Goal: Task Accomplishment & Management: Manage account settings

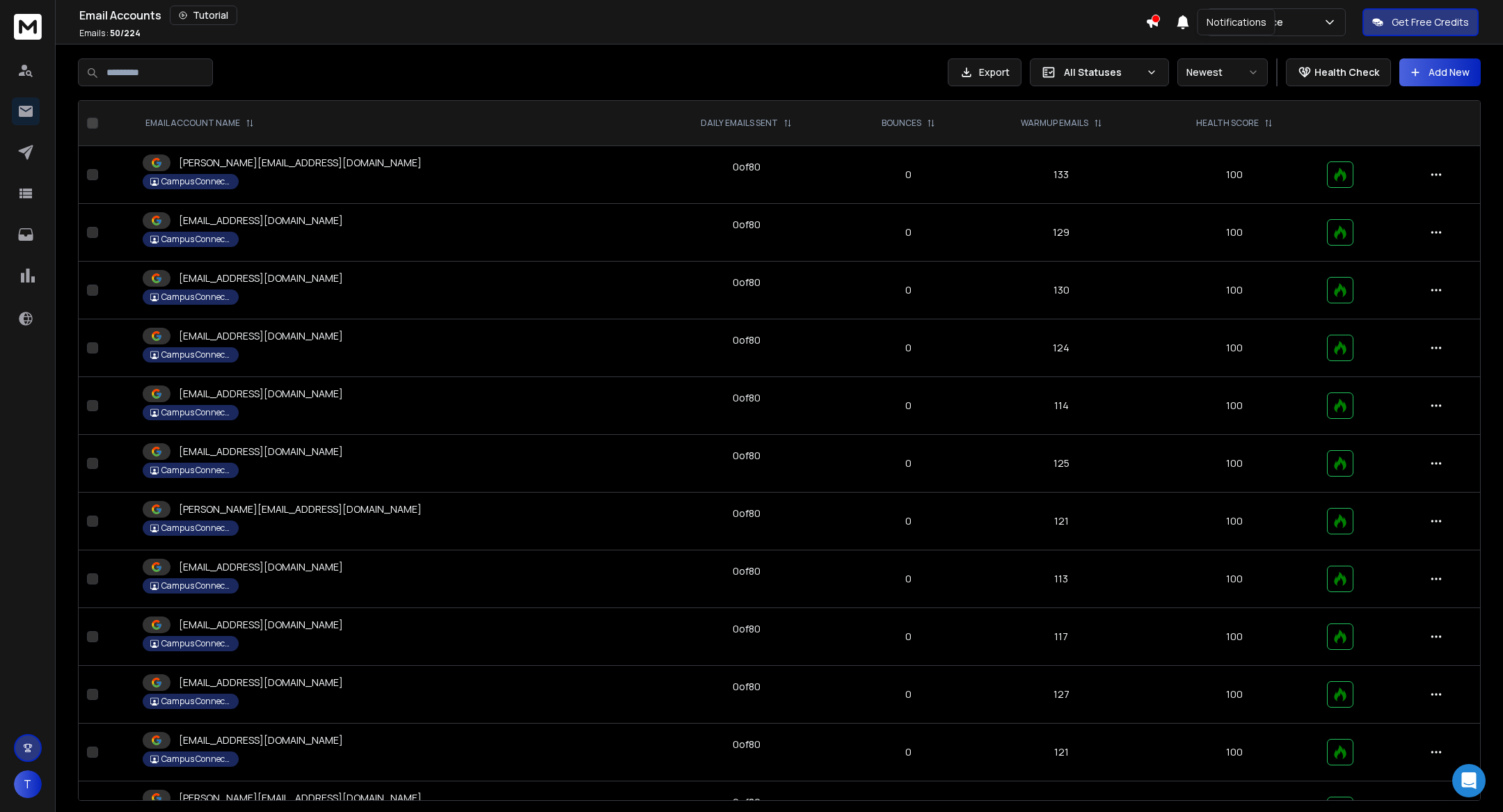
click at [1270, 21] on div "Notifications" at bounding box center [1236, 22] width 78 height 27
click at [1319, 21] on div "My Workspace" at bounding box center [1276, 22] width 121 height 14
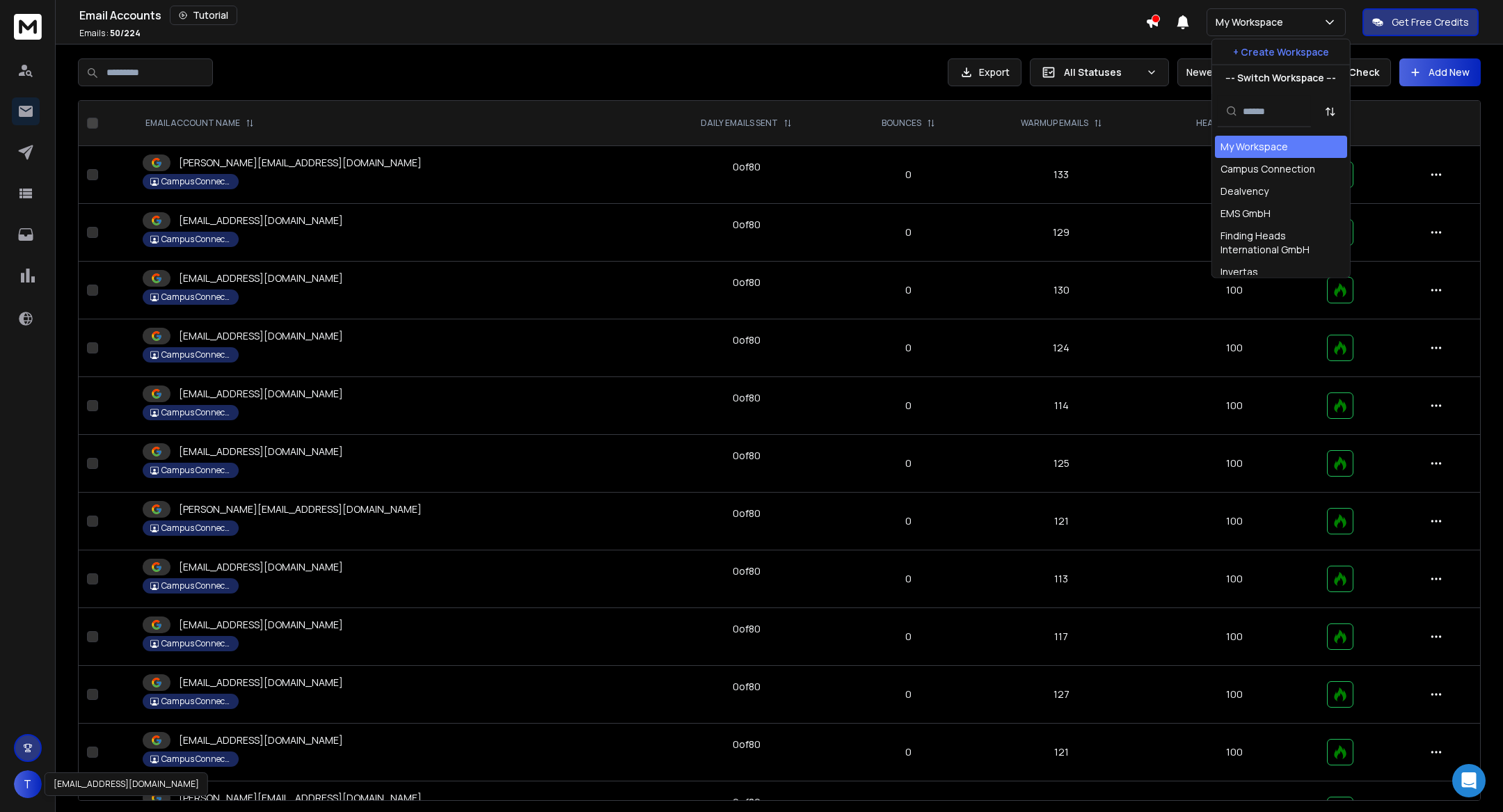
click at [15, 779] on span "T" at bounding box center [28, 784] width 28 height 28
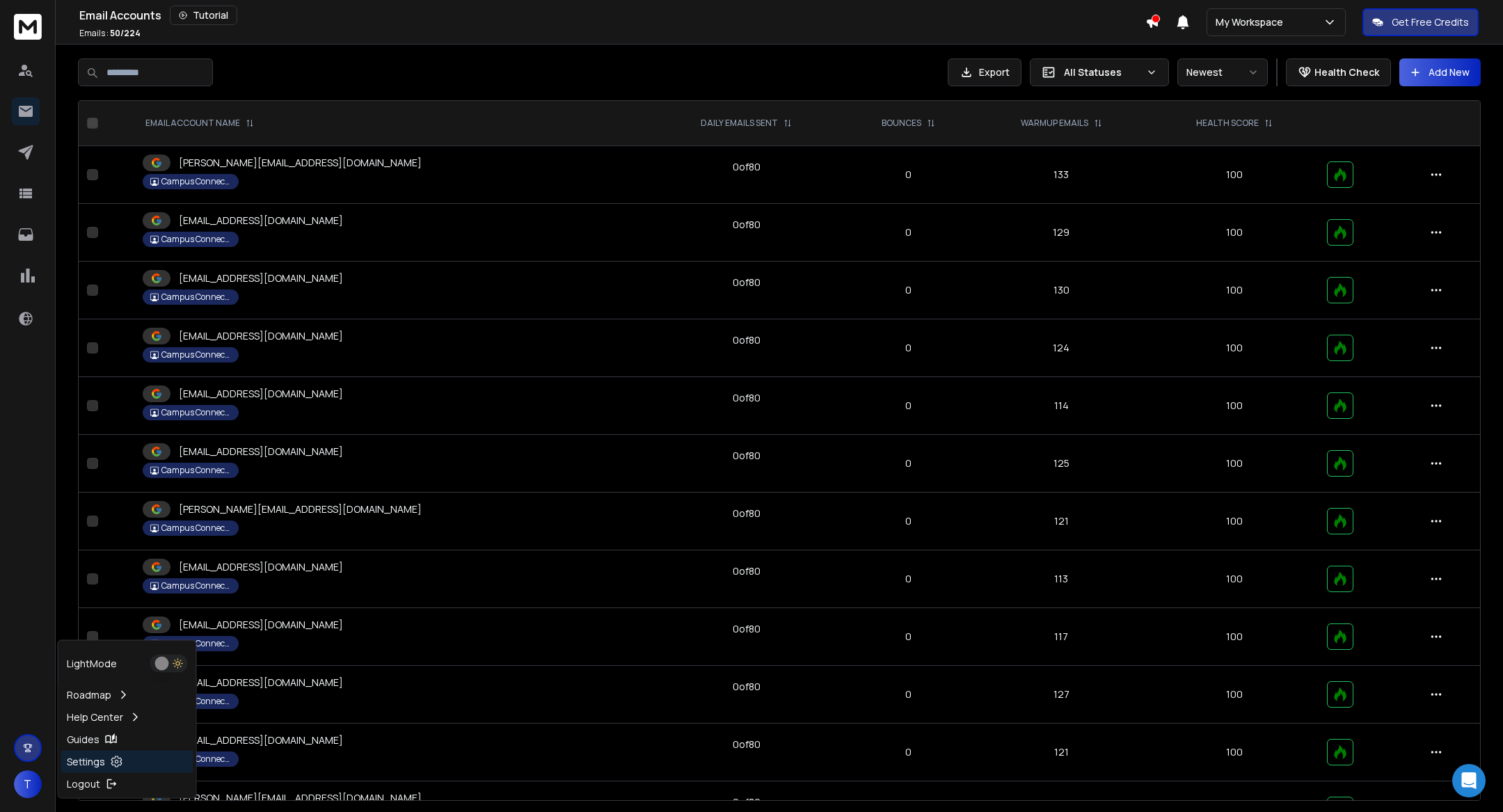
click at [81, 760] on p "Settings" at bounding box center [85, 762] width 39 height 14
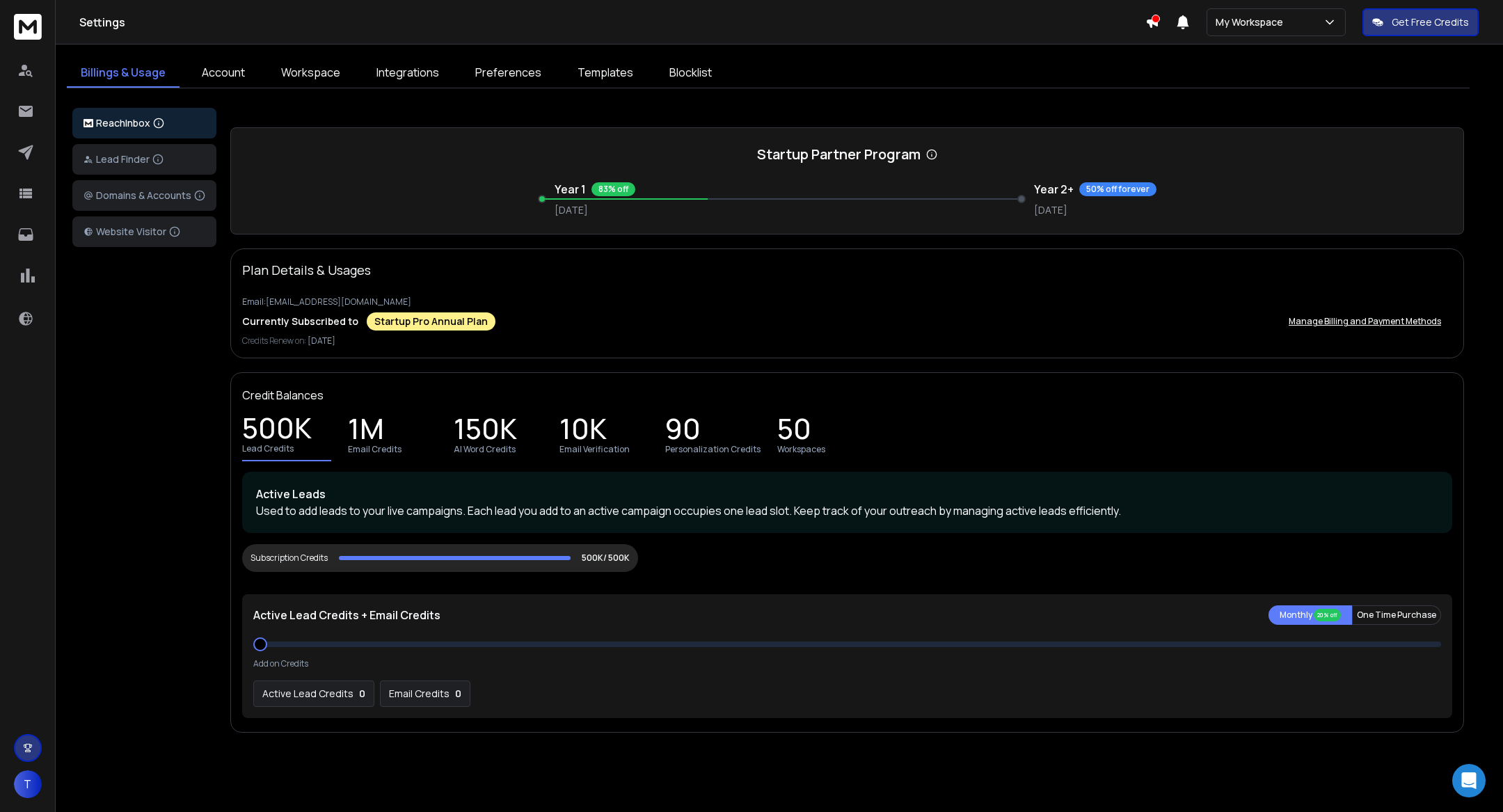
click at [313, 75] on link "Workspace" at bounding box center [311, 73] width 87 height 29
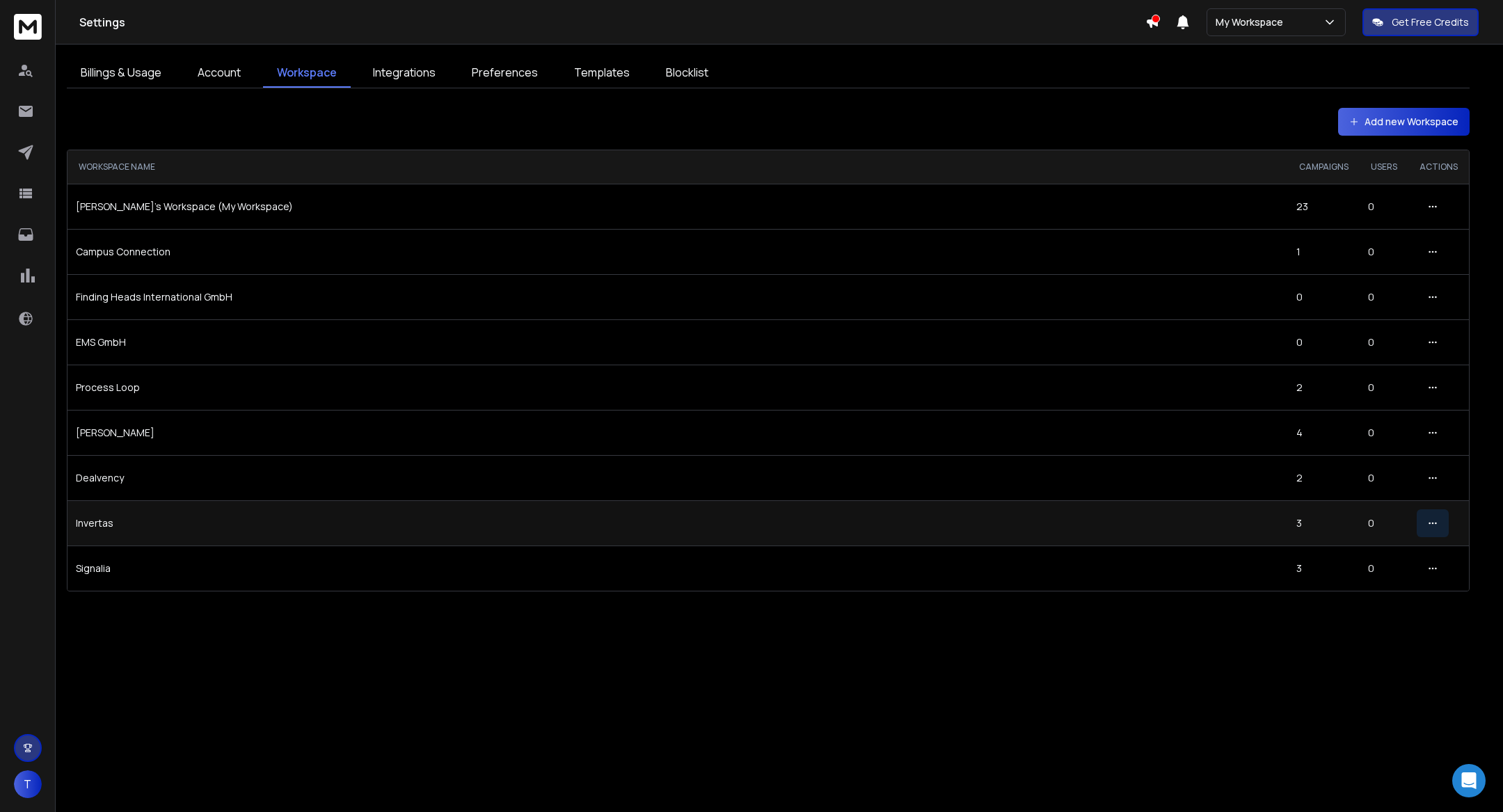
click at [1436, 522] on icon "button" at bounding box center [1433, 523] width 10 height 10
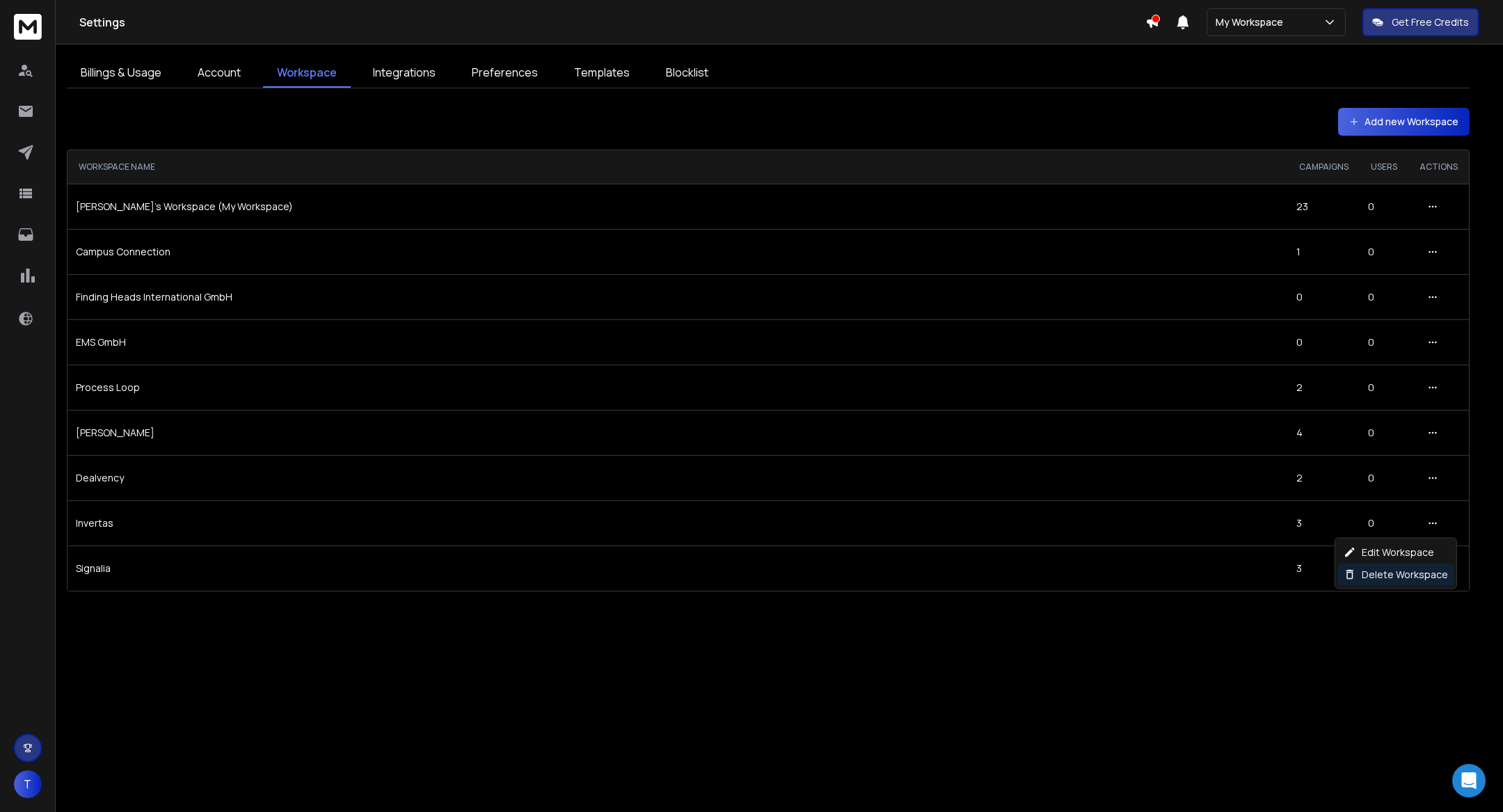
click at [1425, 569] on p "Delete Workspace" at bounding box center [1405, 575] width 86 height 14
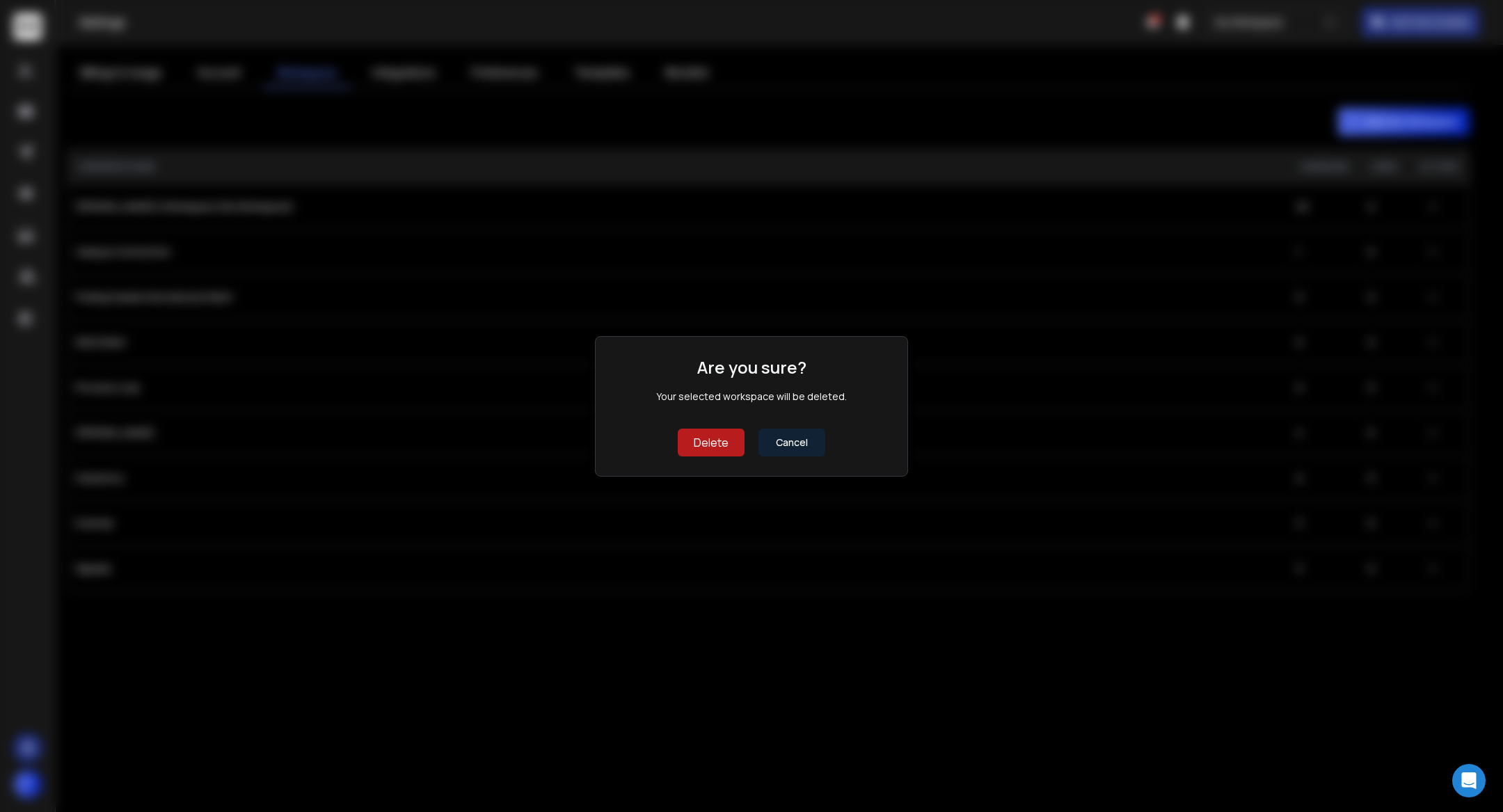
click at [730, 447] on button "Delete" at bounding box center [711, 442] width 67 height 28
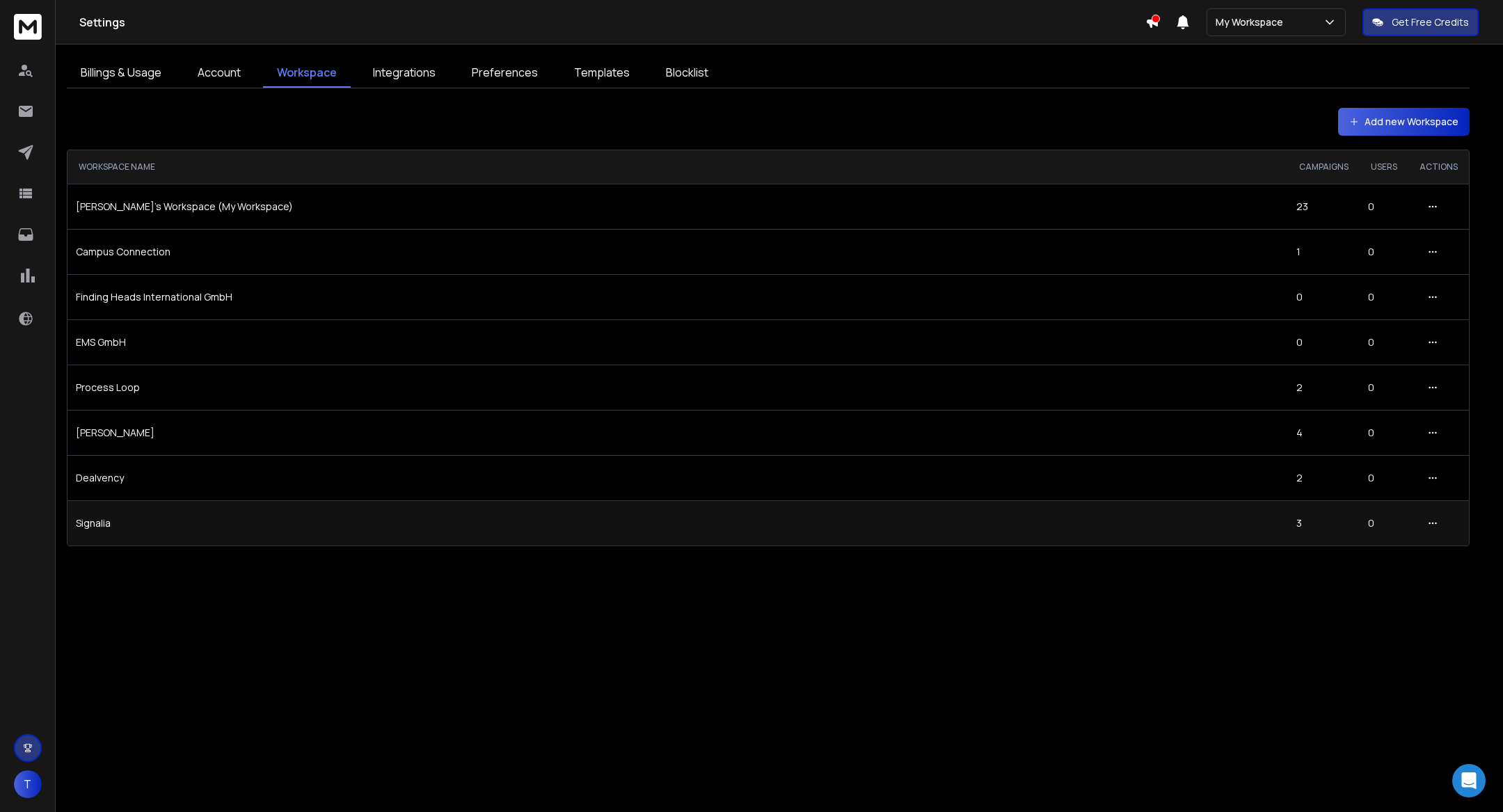
click at [1303, 521] on td "3" at bounding box center [1324, 522] width 71 height 46
click at [1432, 522] on icon "button" at bounding box center [1432, 522] width 8 height 2
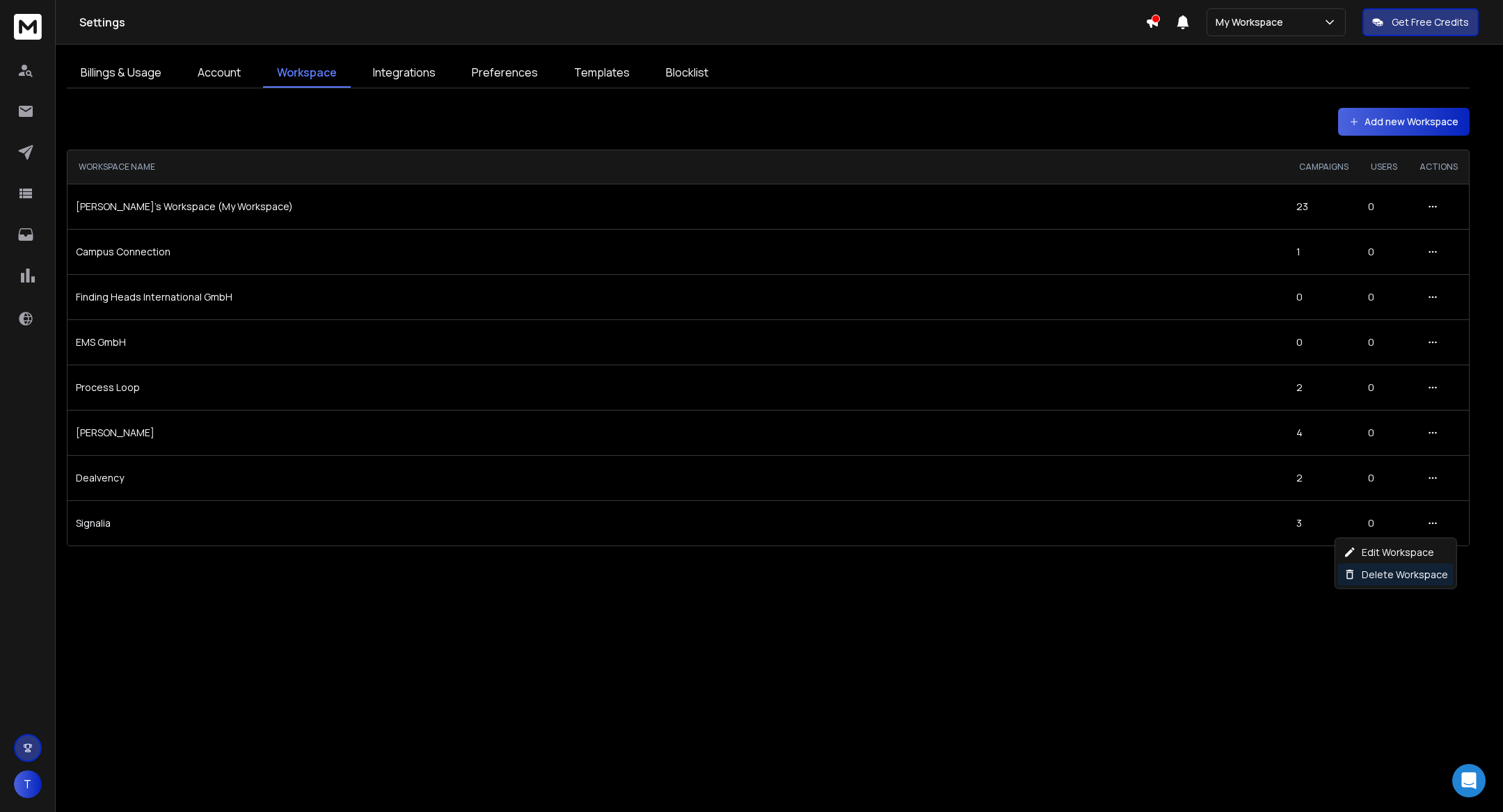
click at [1362, 568] on p "Delete Workspace" at bounding box center [1405, 575] width 86 height 14
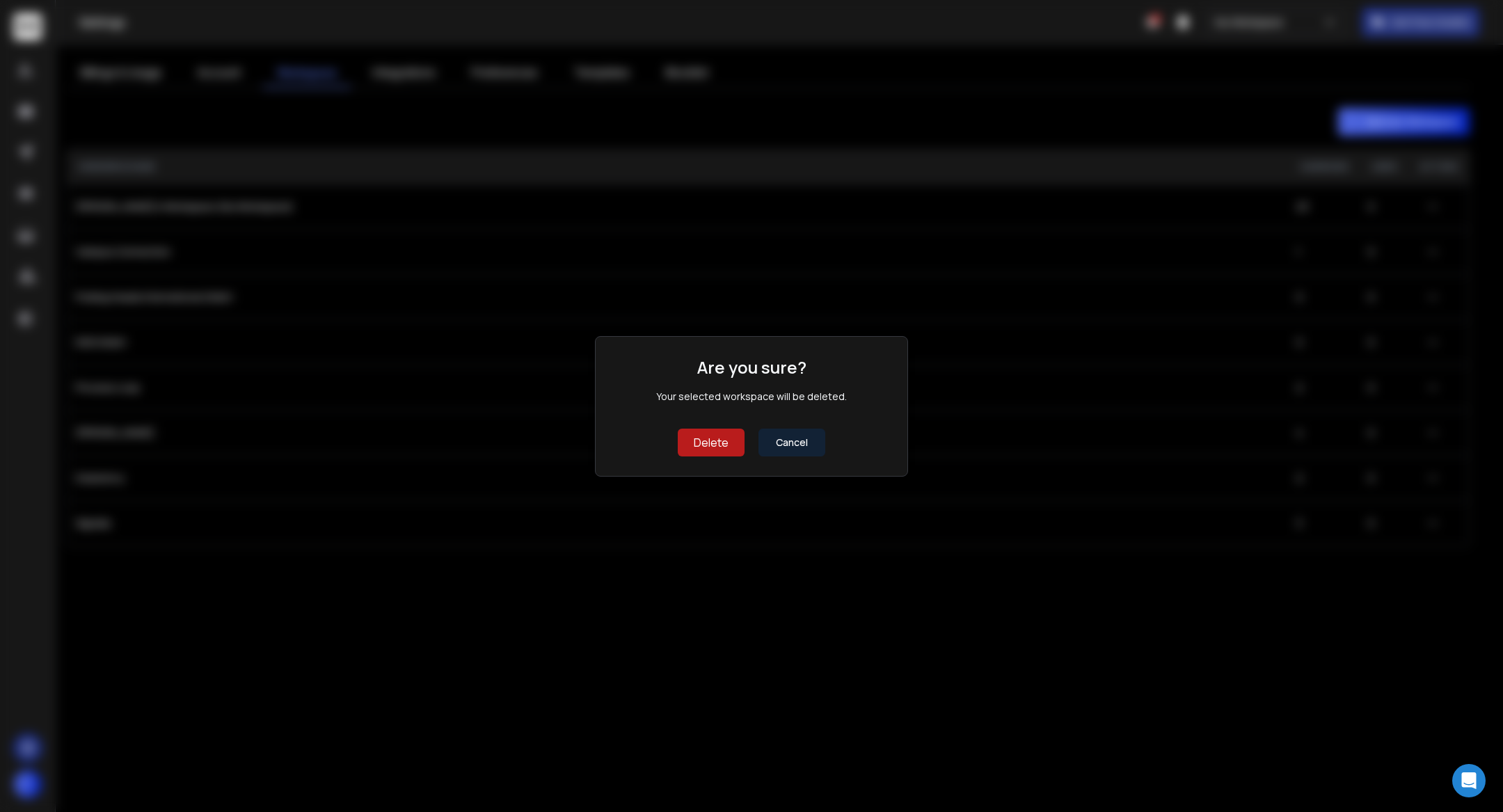
click at [708, 438] on button "Delete" at bounding box center [711, 442] width 67 height 28
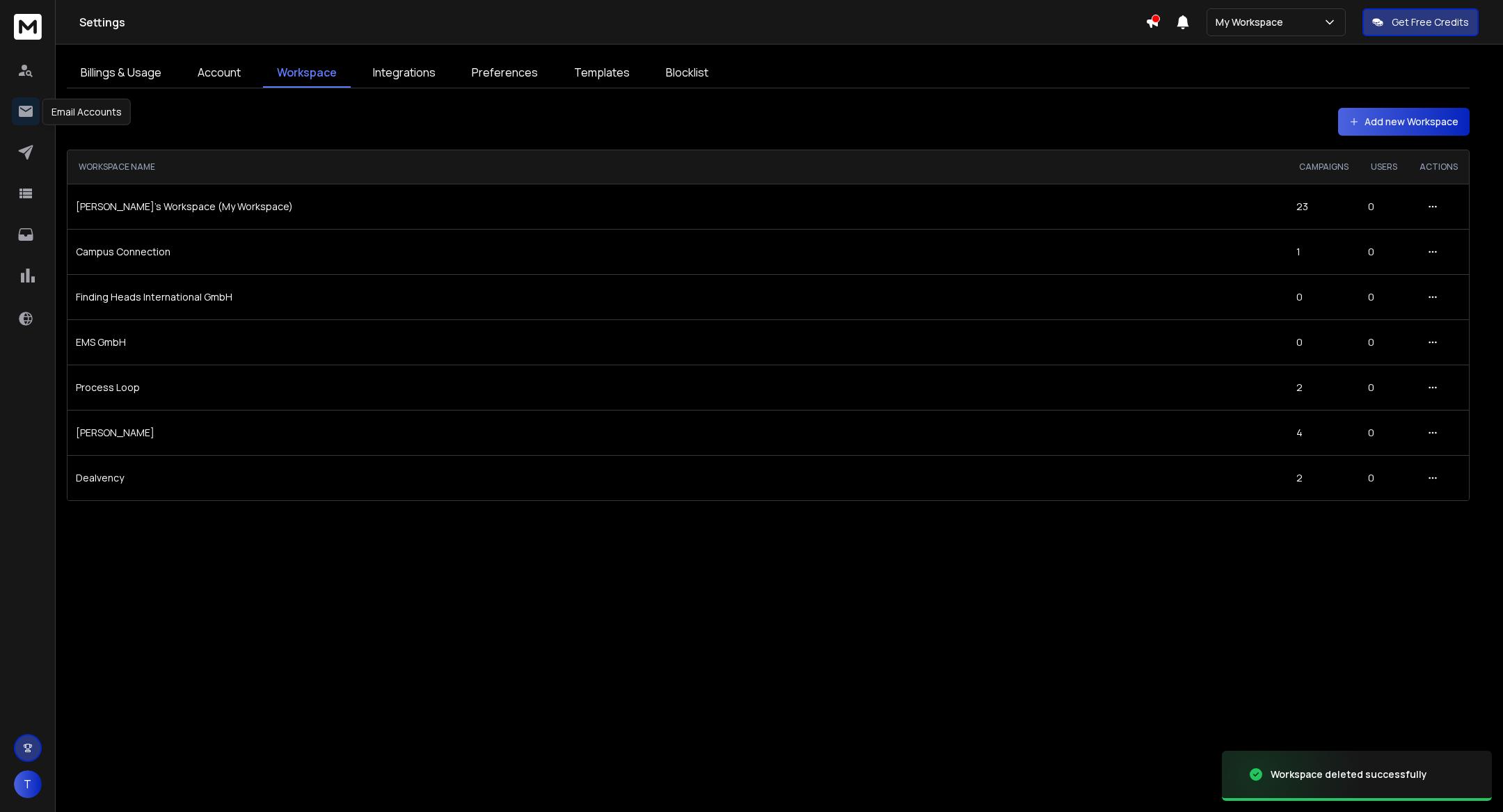
click at [28, 110] on icon at bounding box center [26, 111] width 17 height 17
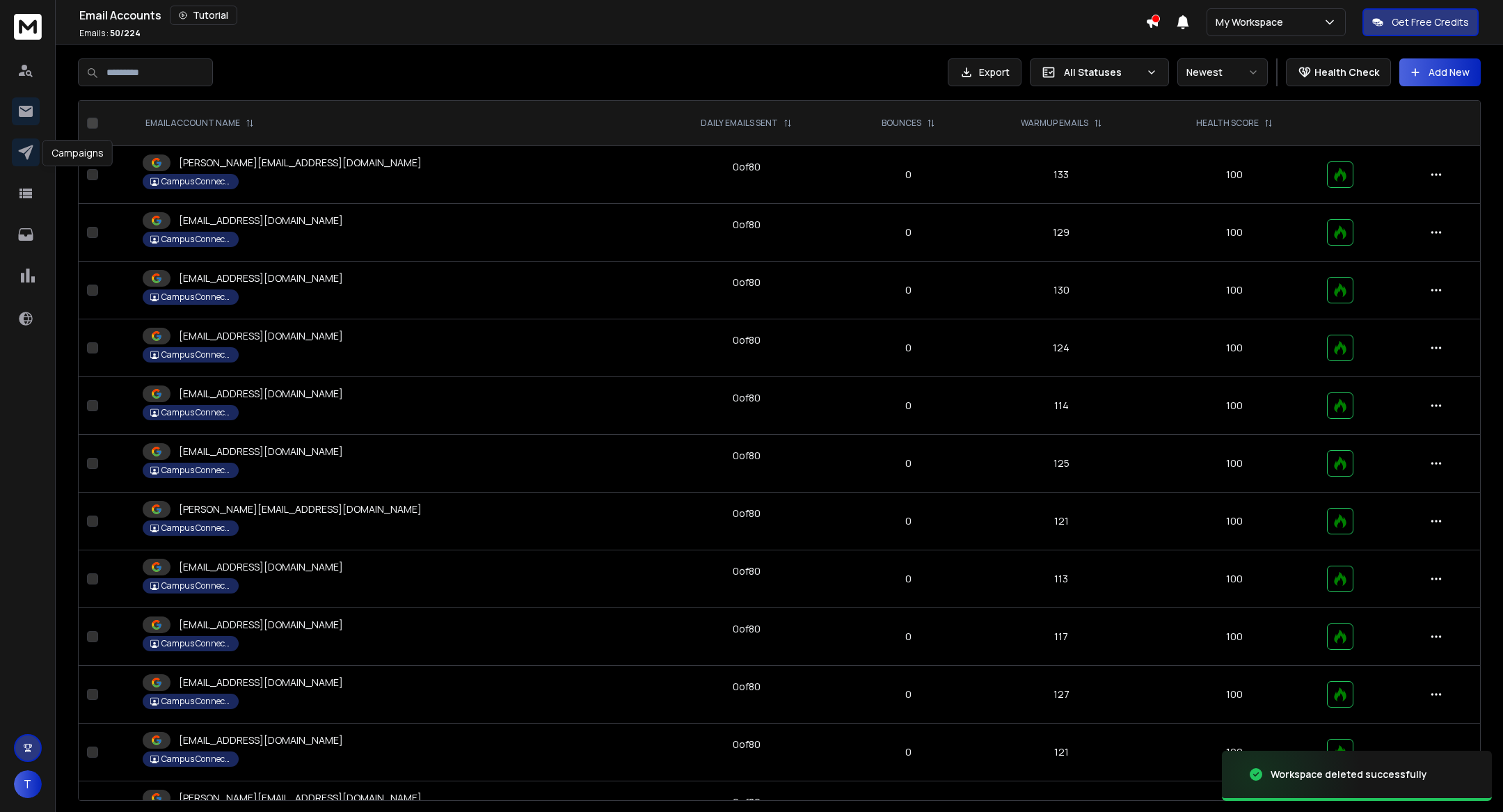
click at [29, 146] on icon at bounding box center [26, 153] width 17 height 17
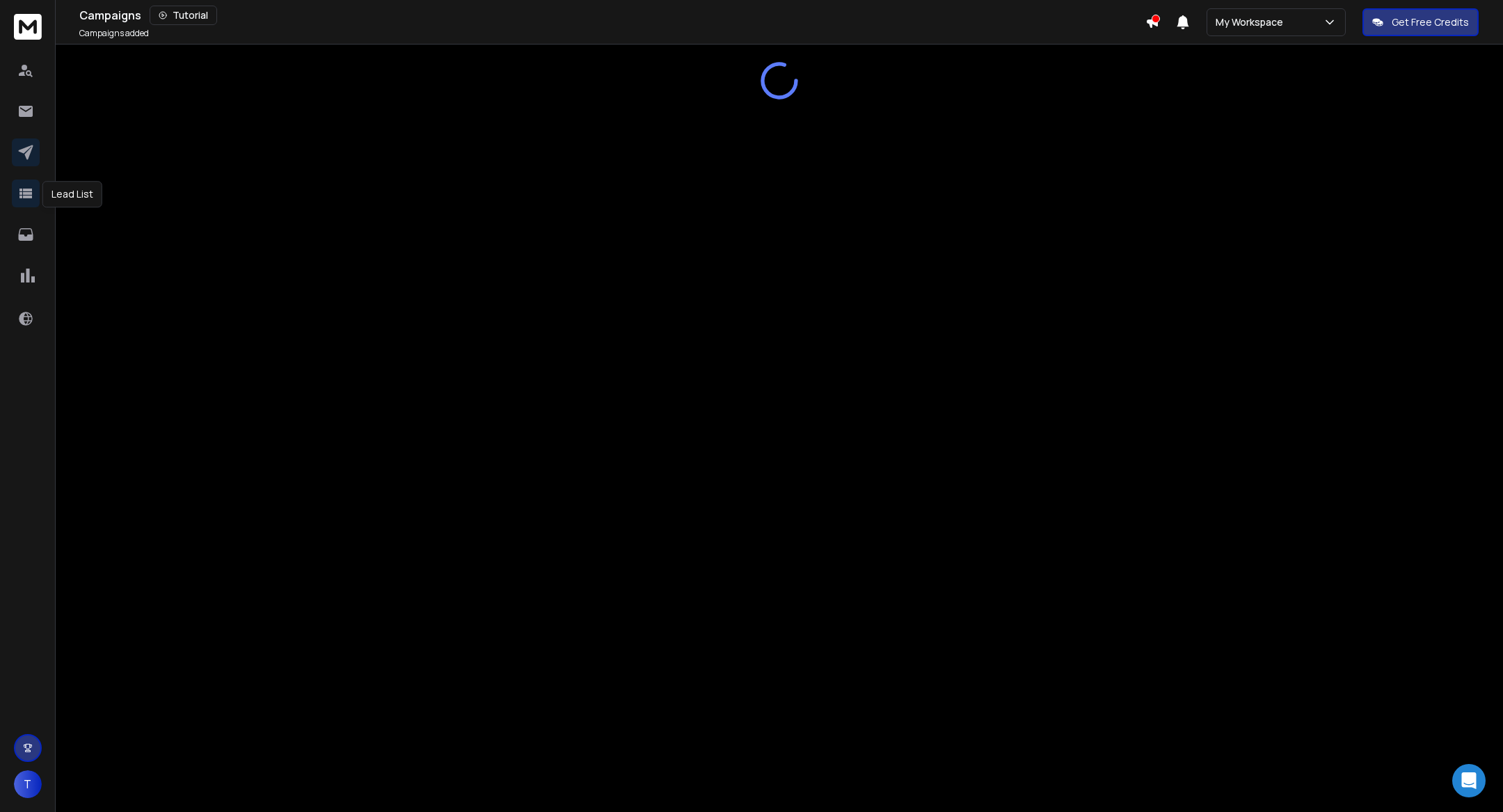
click at [18, 206] on link at bounding box center [26, 193] width 28 height 28
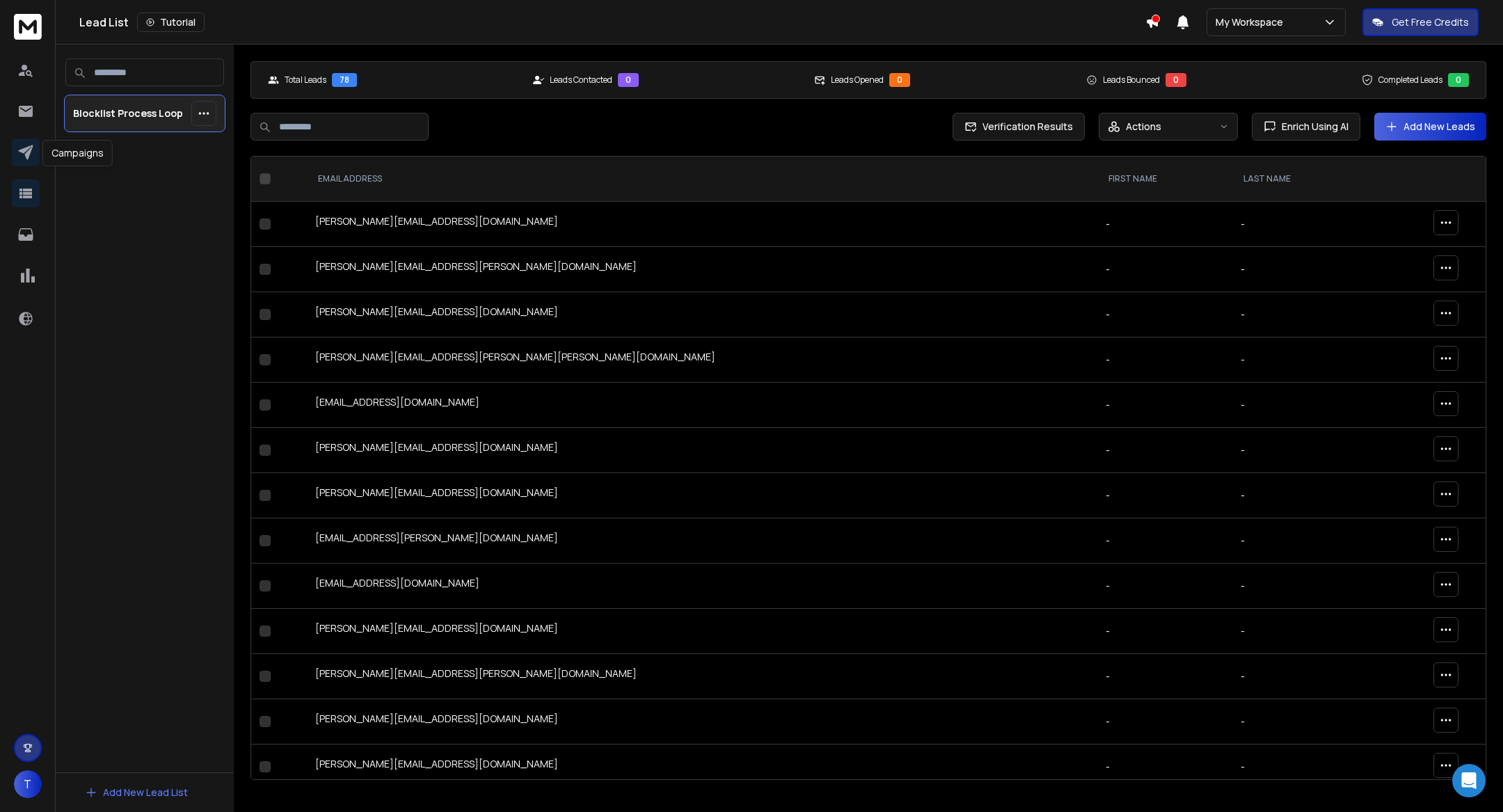
click at [30, 139] on link at bounding box center [26, 153] width 28 height 28
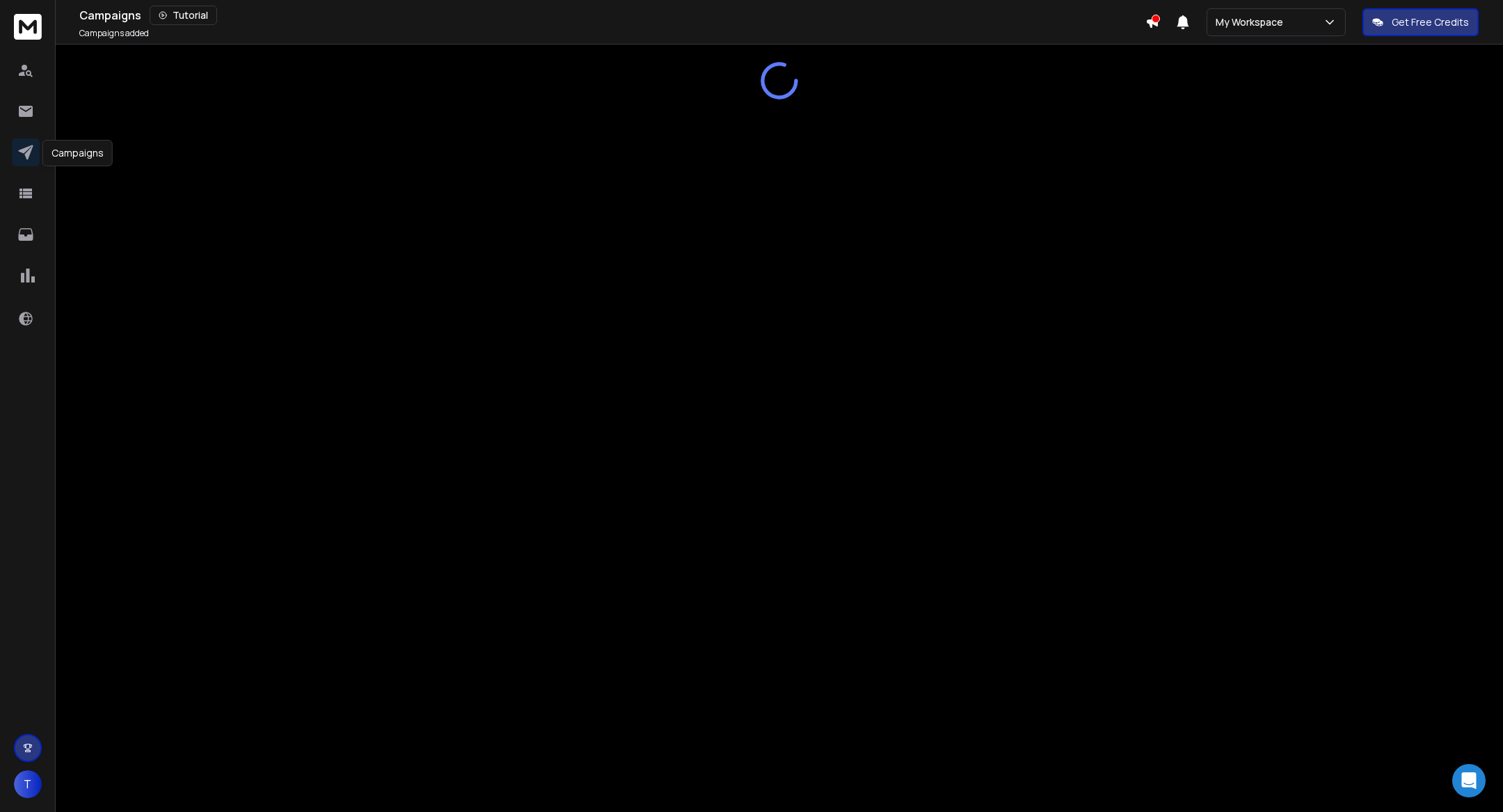
click at [915, 231] on div "ReferralStack Unlock AI-powered affiliate growth Lifetime Deals available! Clai…" at bounding box center [752, 406] width 1503 height 812
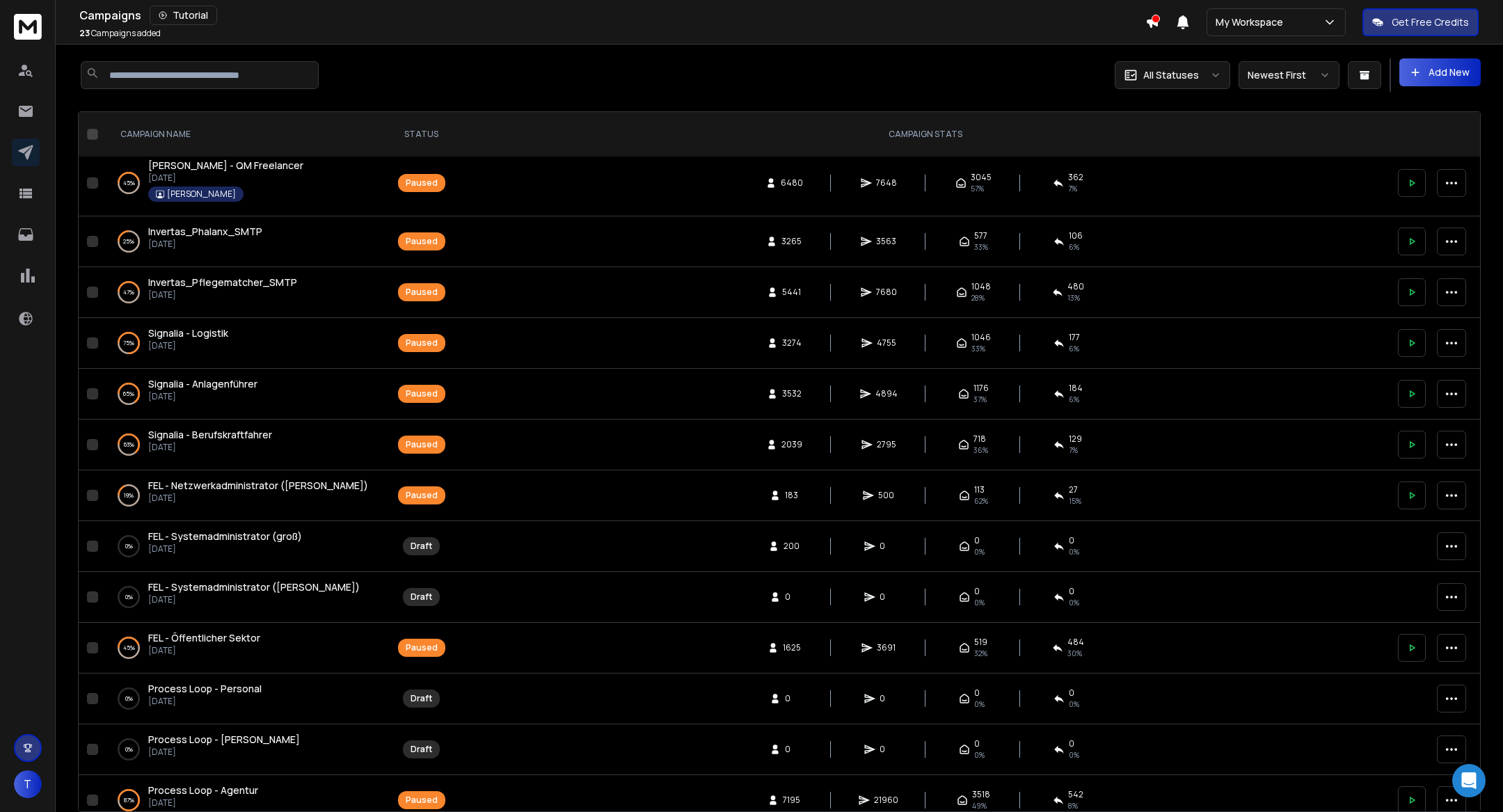
scroll to position [635, 0]
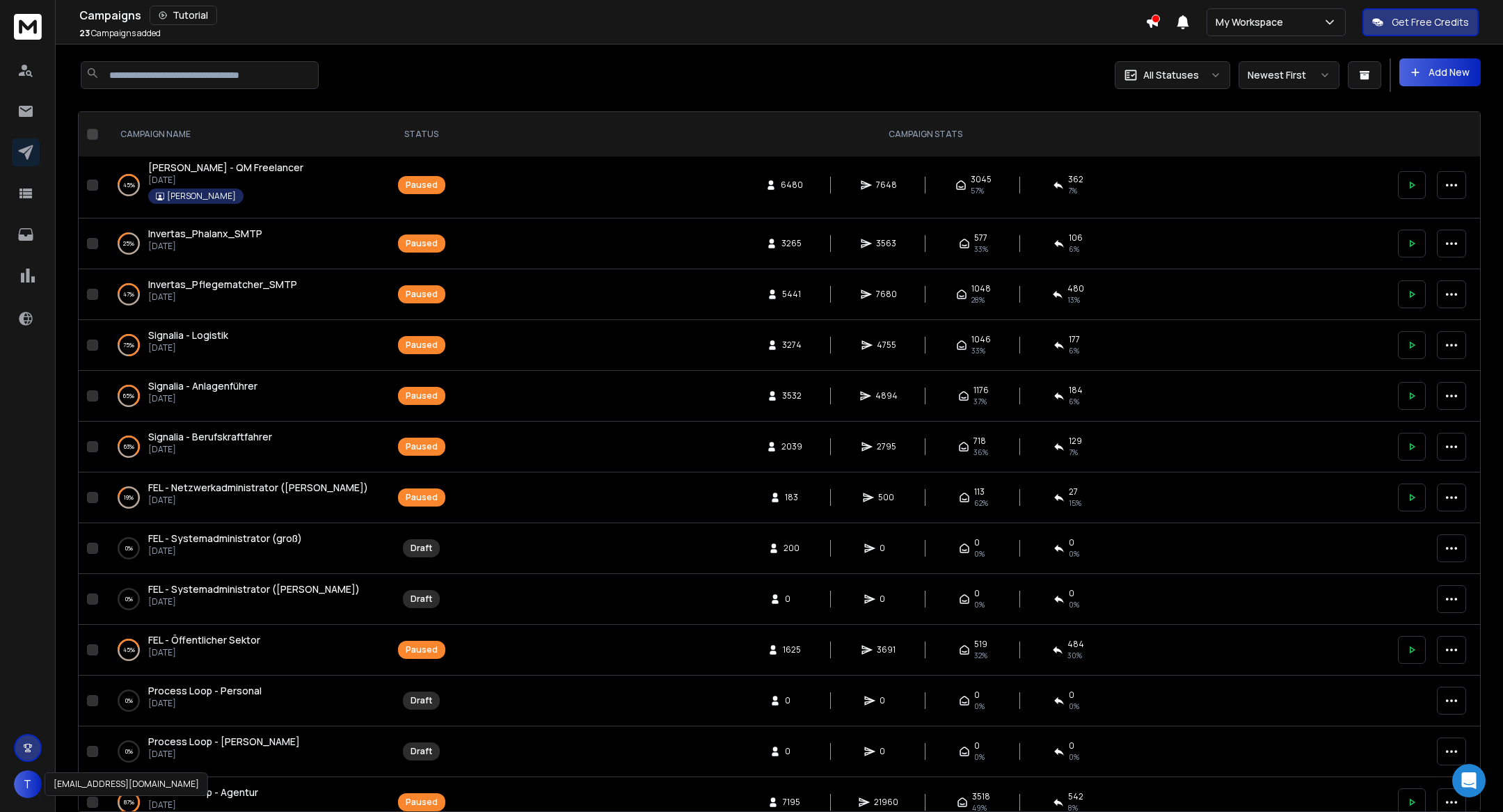
click at [25, 794] on span "T" at bounding box center [28, 784] width 28 height 28
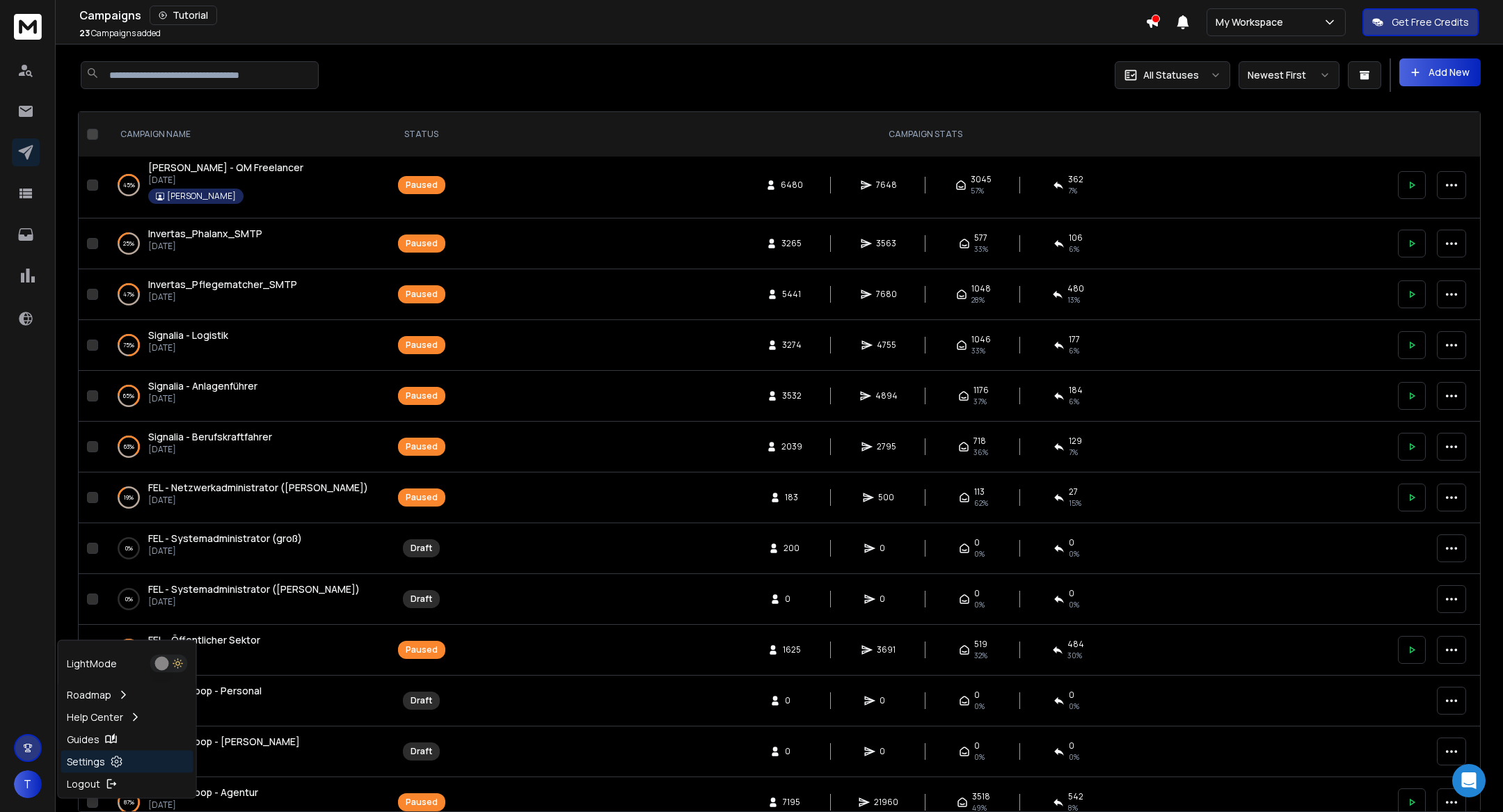
click at [106, 754] on div "Settings" at bounding box center [127, 762] width 132 height 22
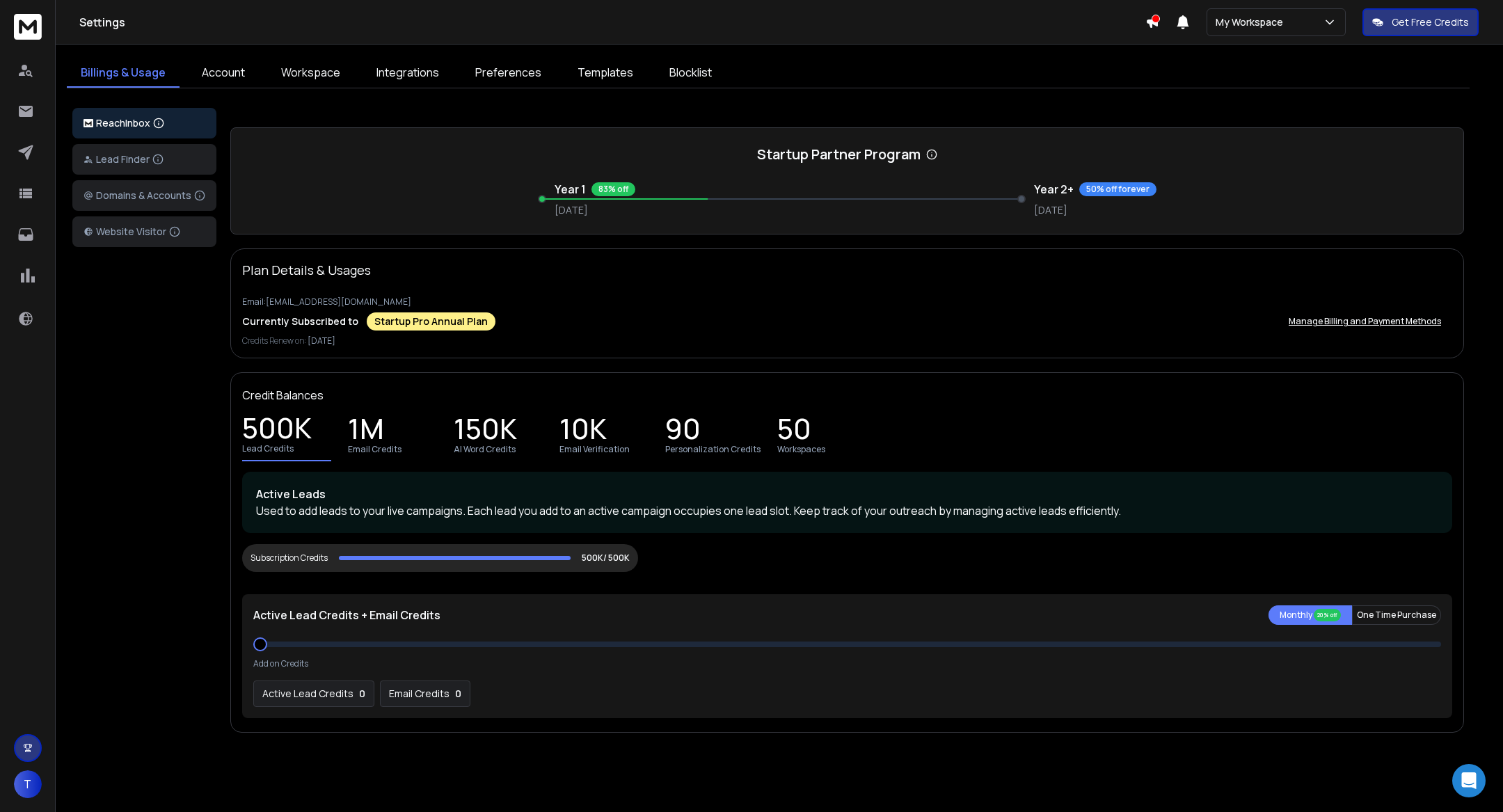
click at [401, 63] on link "Integrations" at bounding box center [408, 73] width 90 height 29
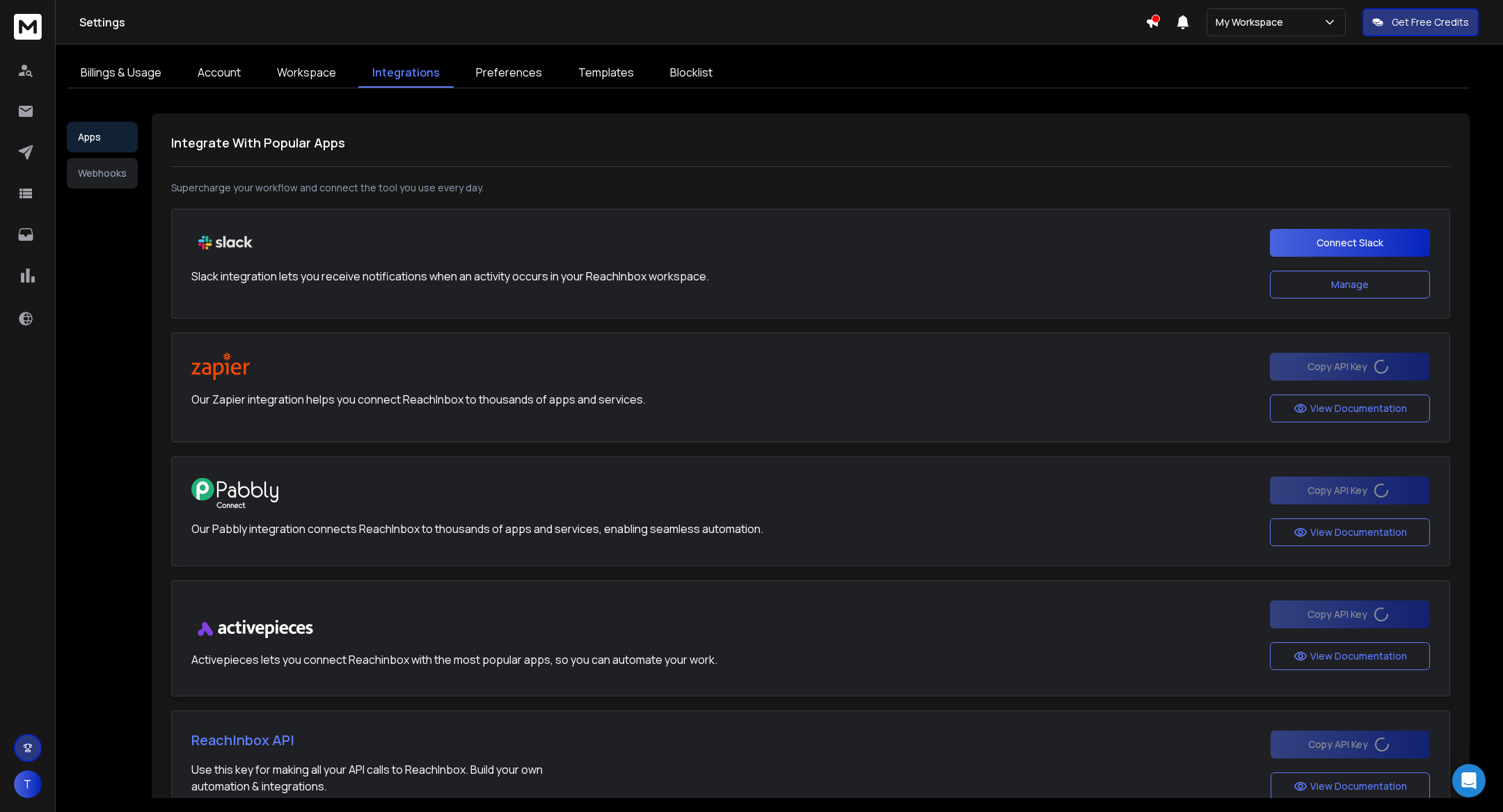
click at [300, 68] on link "Workspace" at bounding box center [307, 73] width 87 height 29
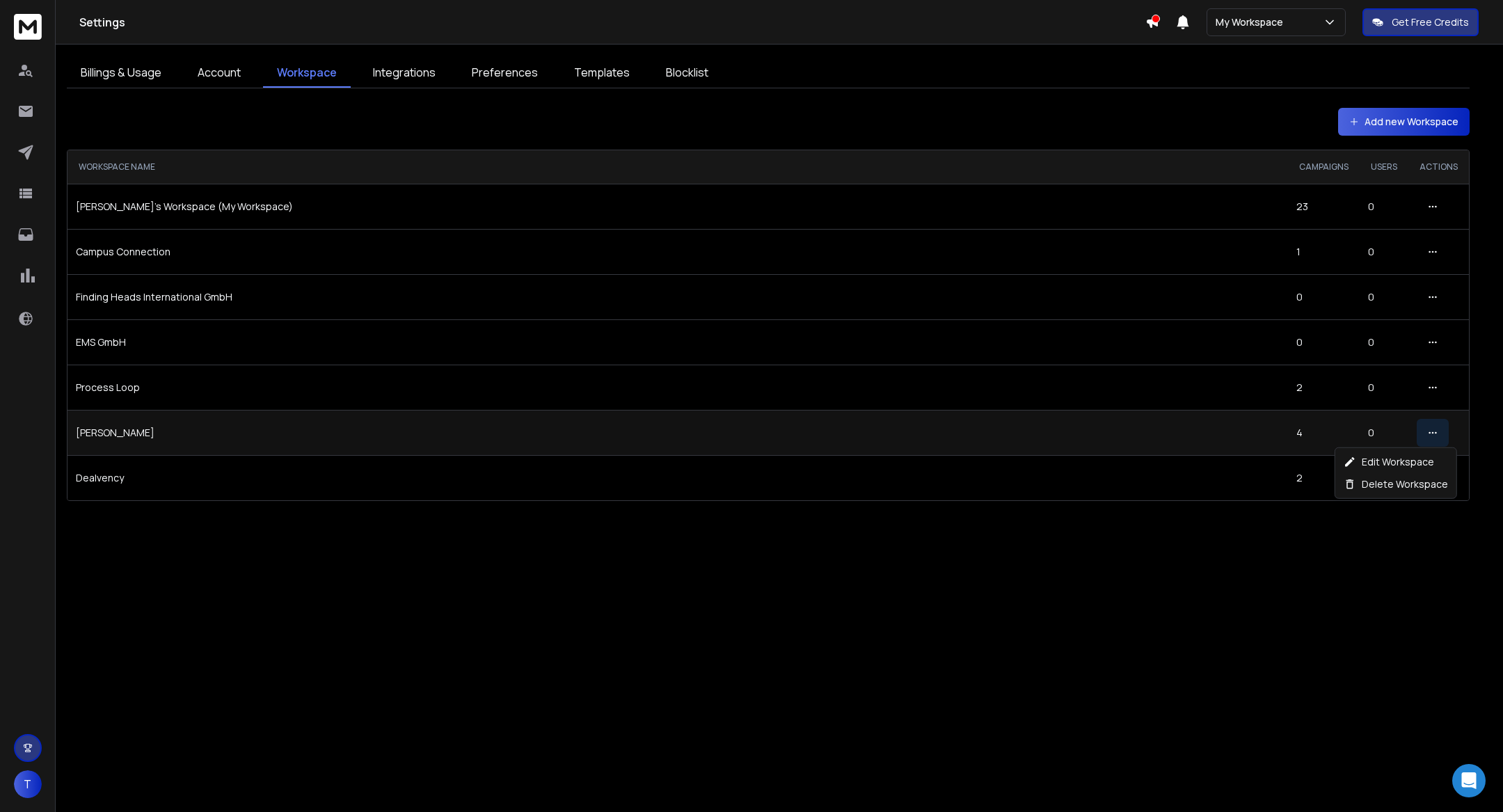
click at [1437, 428] on icon "button" at bounding box center [1433, 433] width 10 height 10
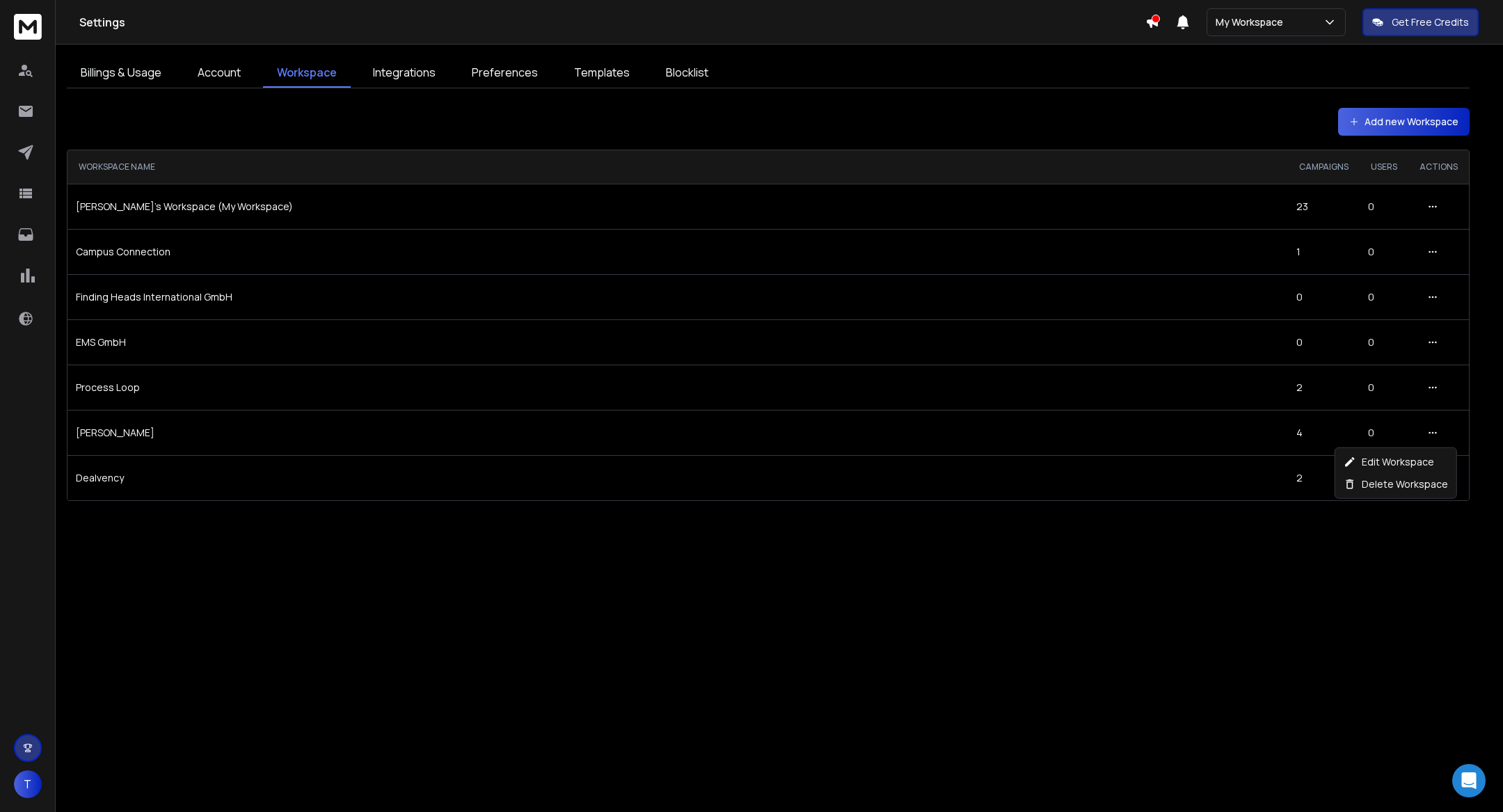
click at [1411, 120] on button "Add new Workspace" at bounding box center [1404, 122] width 132 height 28
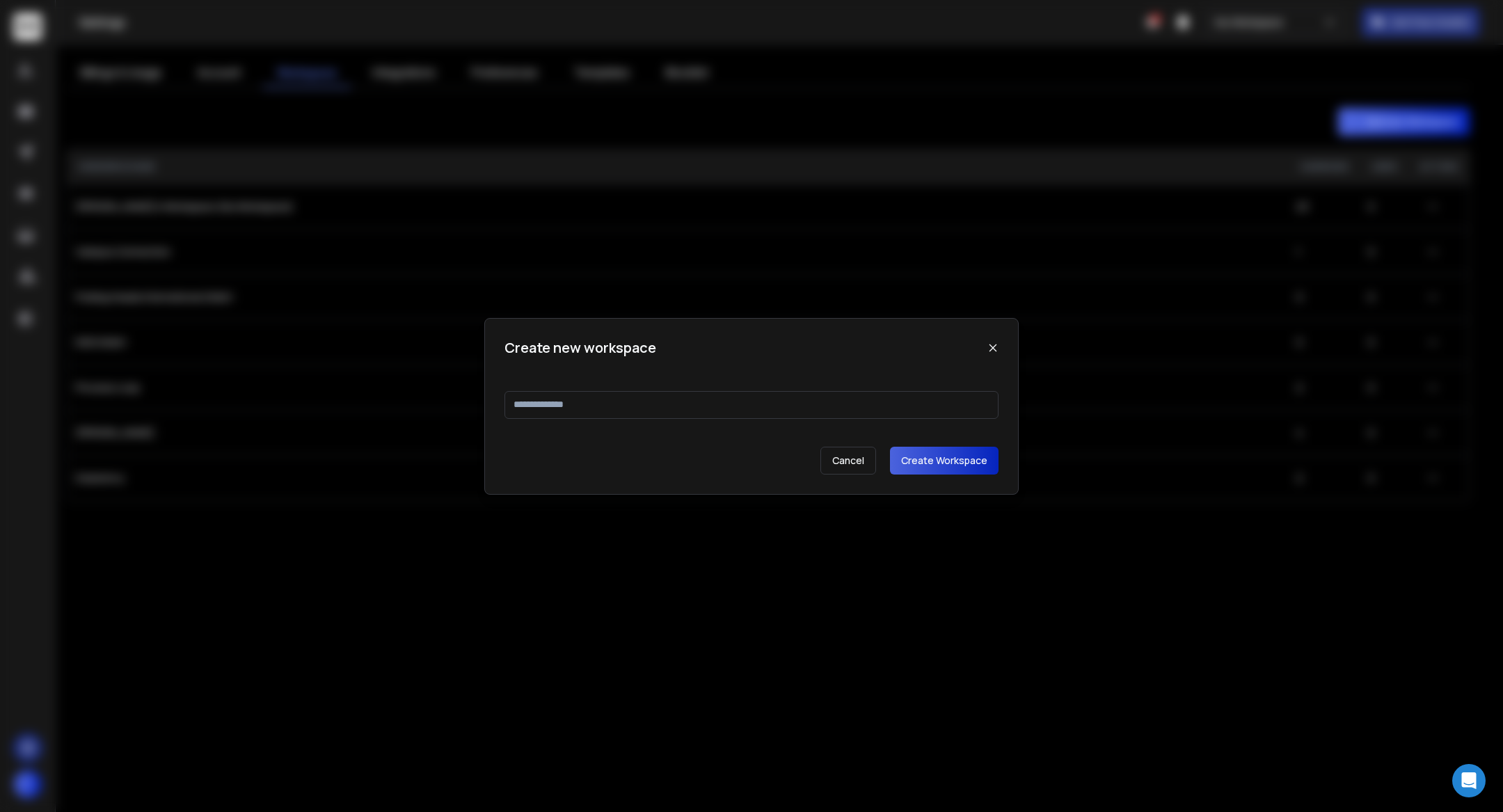
click at [658, 401] on input at bounding box center [752, 405] width 494 height 28
type input "********"
click at [917, 459] on button "Create Workspace" at bounding box center [944, 461] width 109 height 28
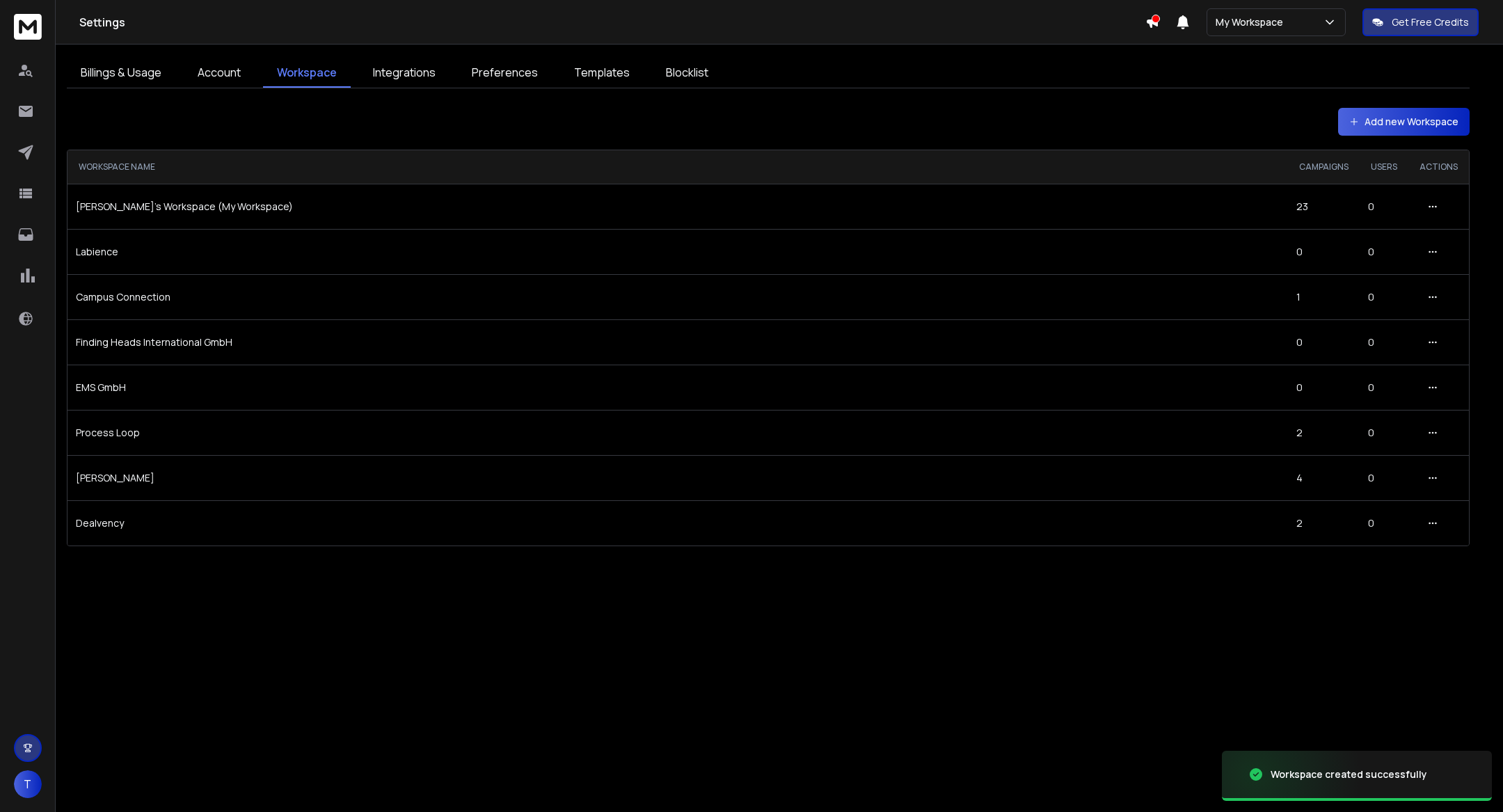
click at [1402, 136] on div "Add new Workspace WORKSPACE NAME CAMPAIGNS USERS ACTIONS Timo's Workspace (My W…" at bounding box center [768, 447] width 1403 height 679
click at [1416, 128] on button "Add new Workspace" at bounding box center [1404, 122] width 132 height 28
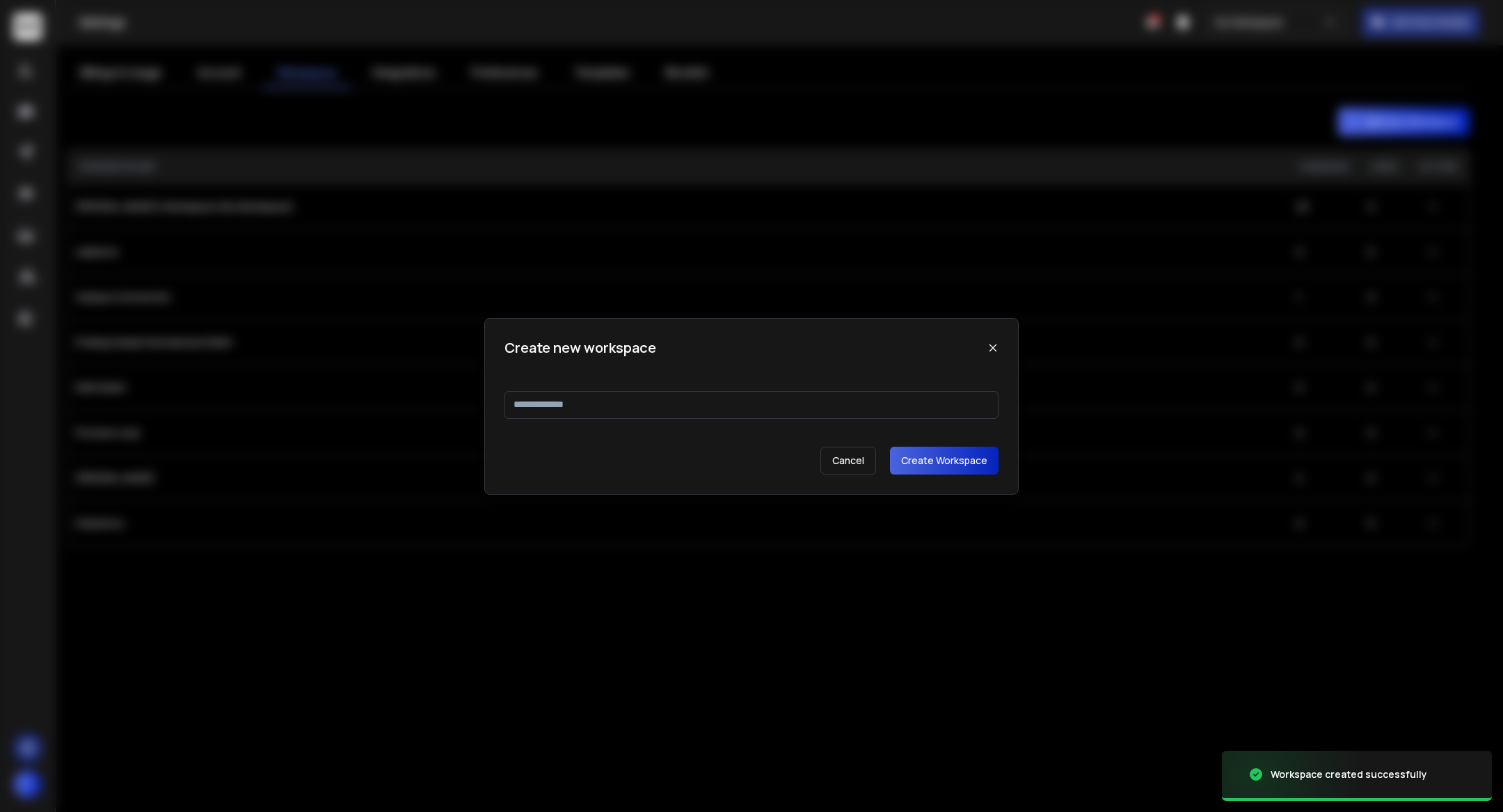
click at [702, 403] on input at bounding box center [752, 405] width 494 height 28
type input "*"
type input "**********"
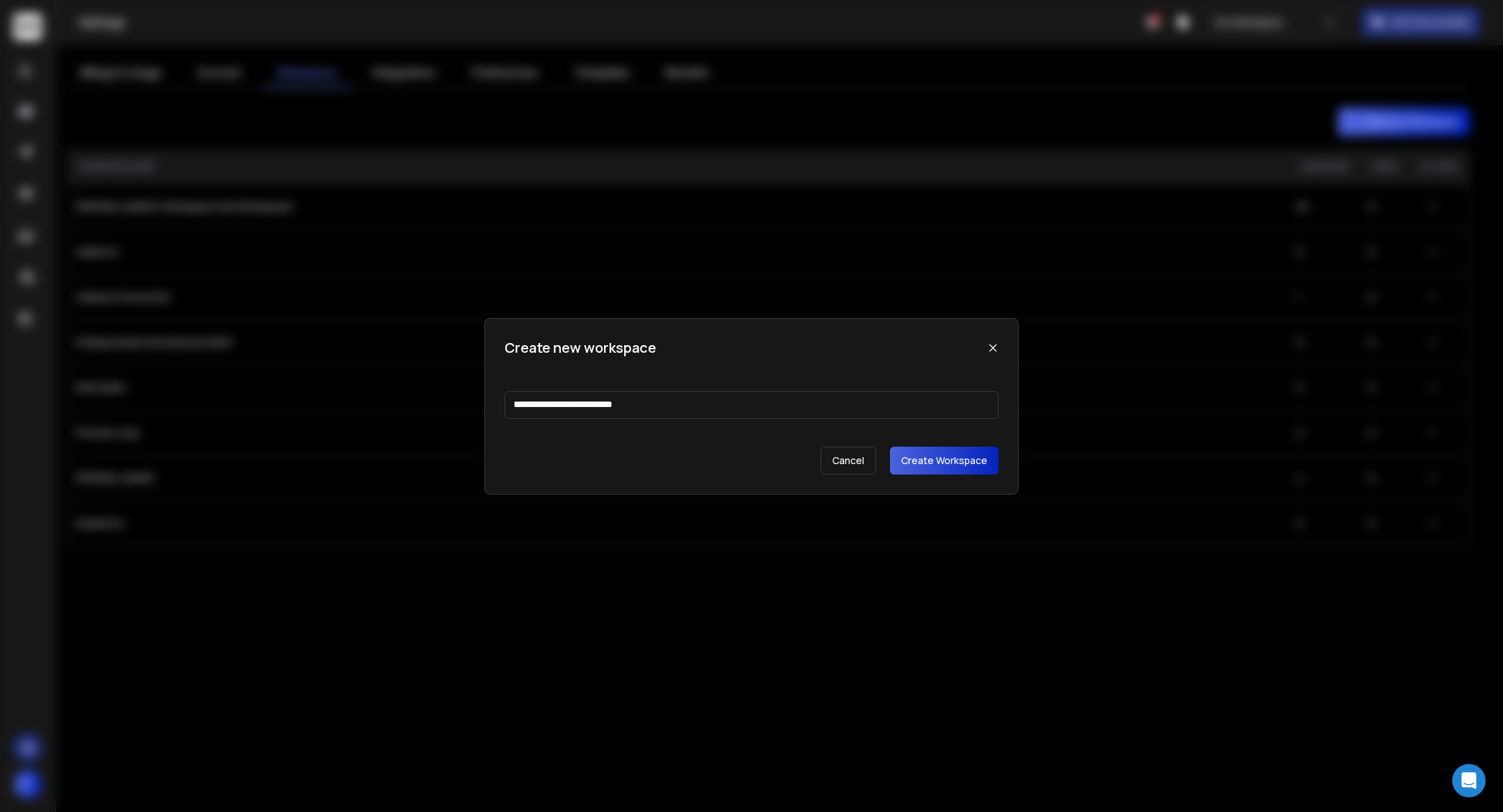
click at [956, 454] on button "Create Workspace" at bounding box center [944, 461] width 109 height 28
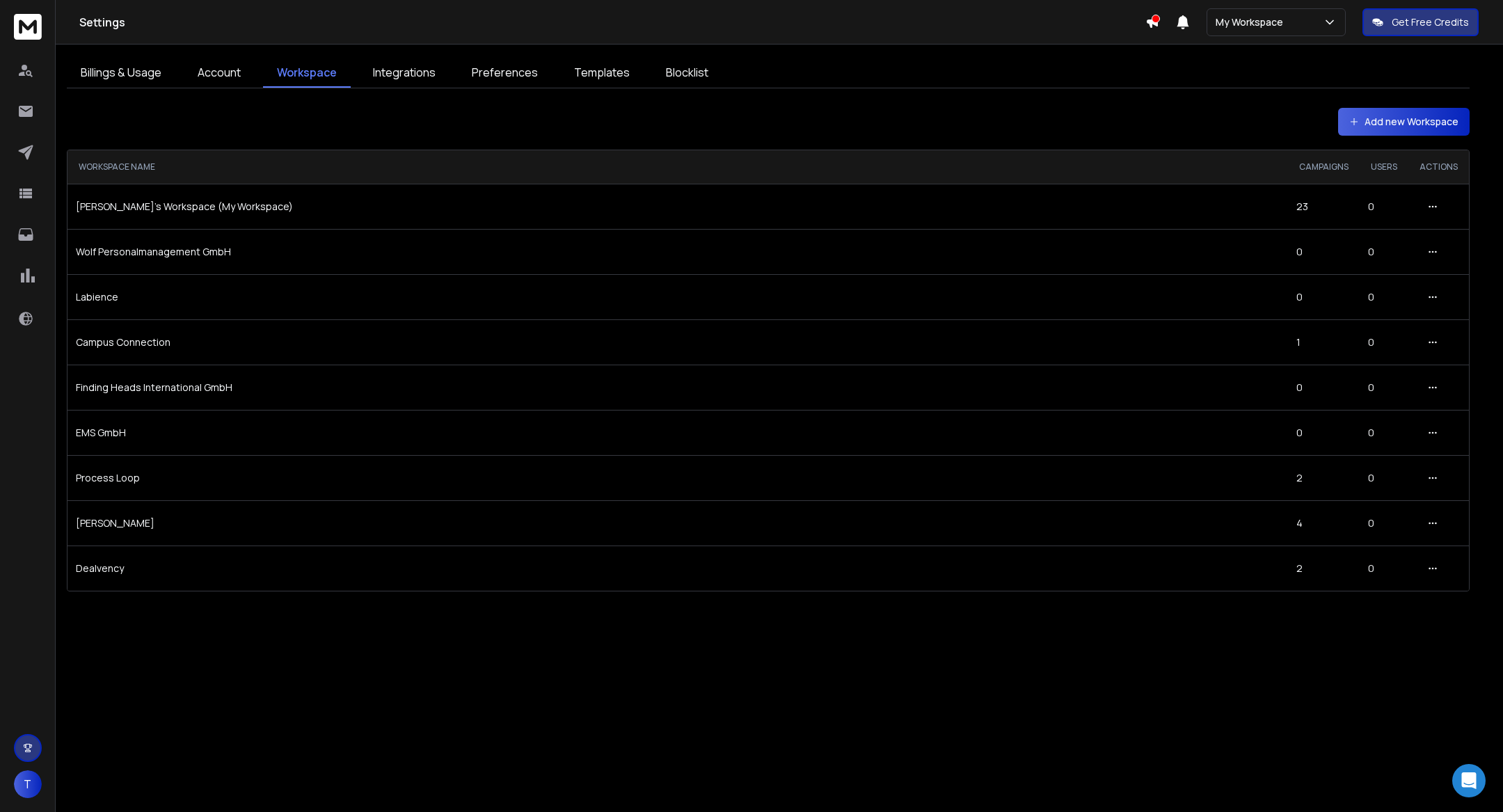
click at [1393, 111] on button "Add new Workspace" at bounding box center [1404, 122] width 132 height 28
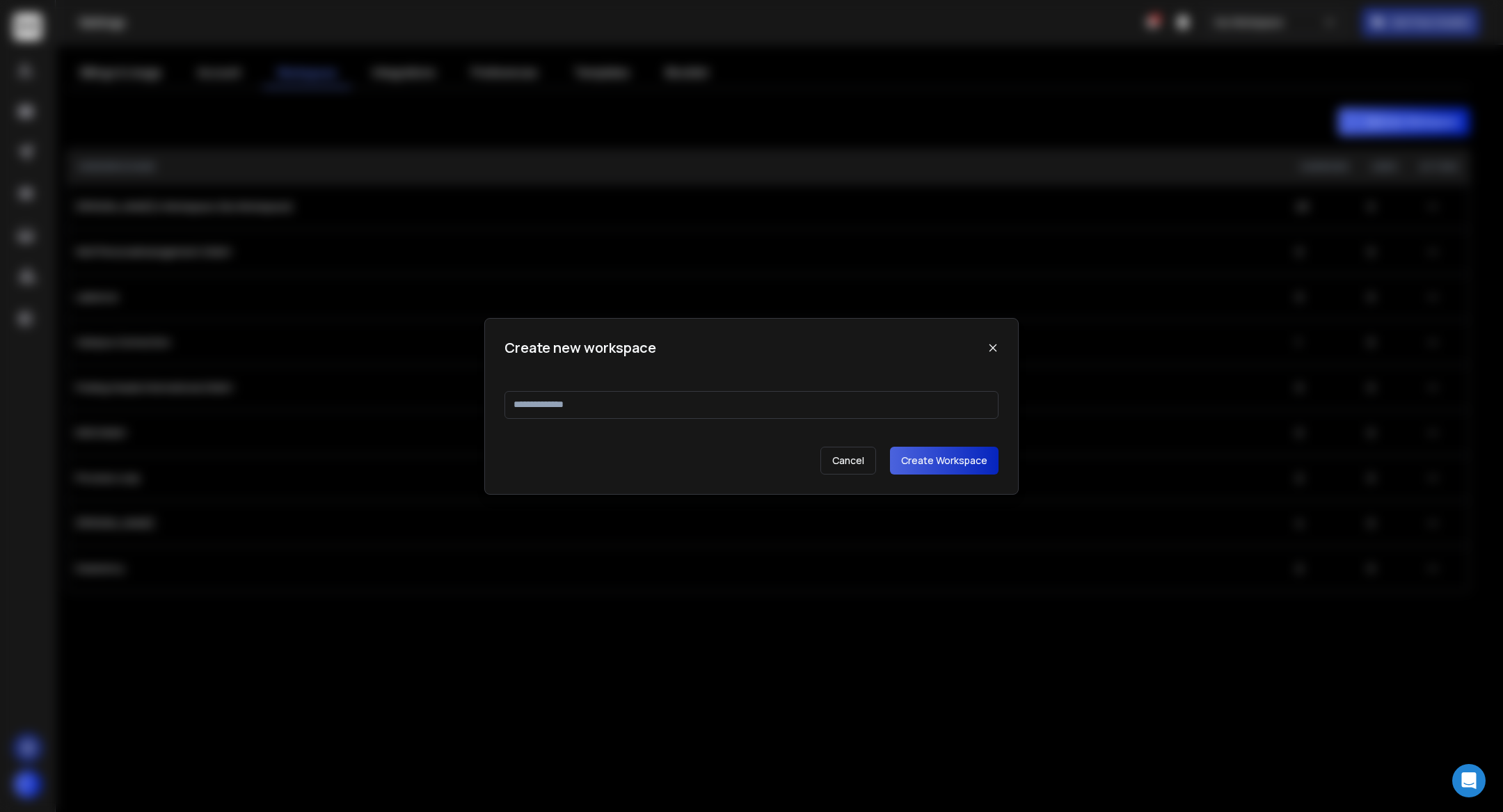
click at [624, 413] on input at bounding box center [752, 405] width 494 height 28
paste input "**********"
click at [683, 402] on input "**********" at bounding box center [752, 405] width 494 height 28
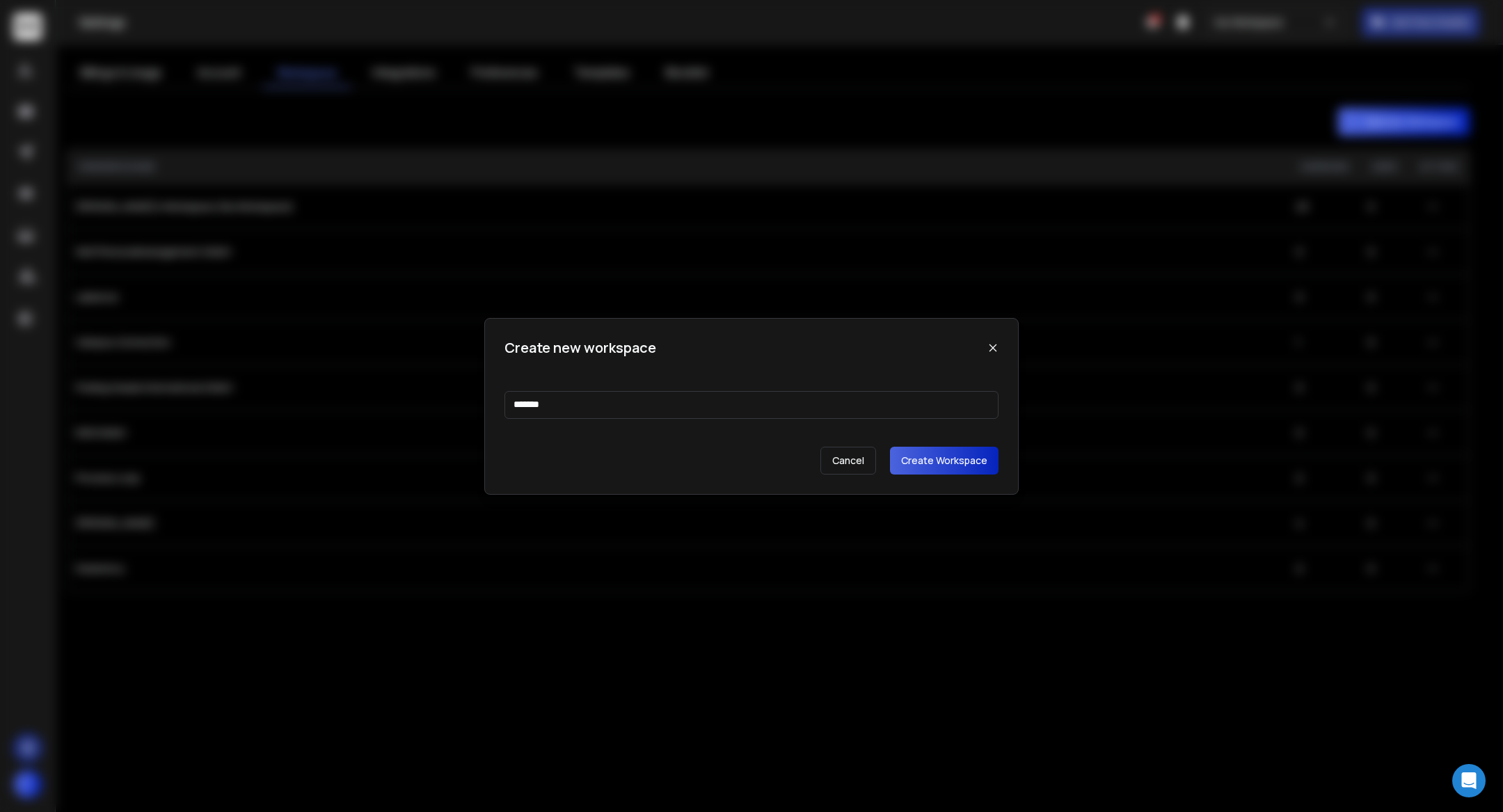
type input "**********"
click at [702, 444] on div "**********" at bounding box center [752, 430] width 494 height 89
click at [732, 411] on input "**********" at bounding box center [752, 405] width 494 height 28
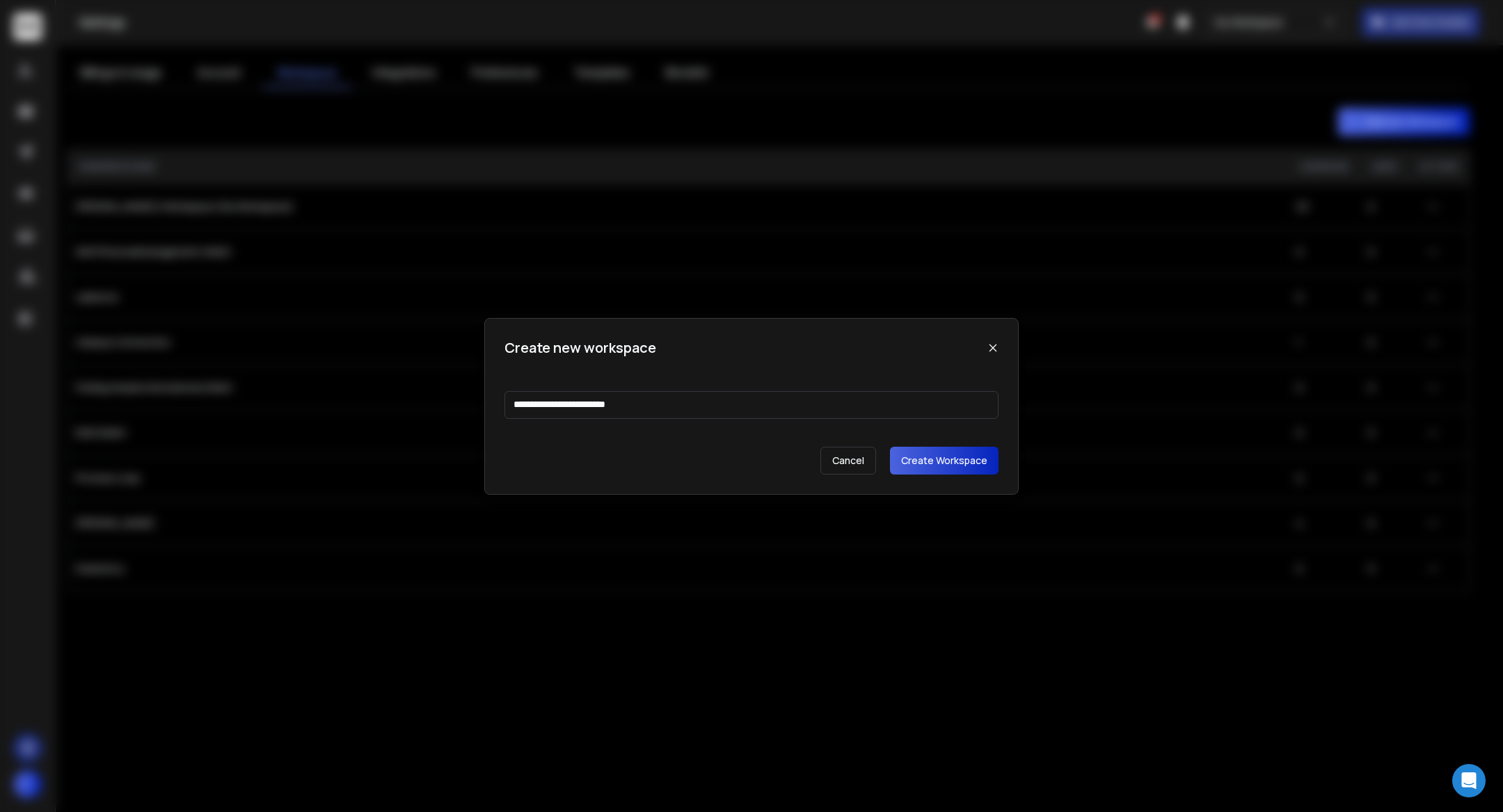
click at [686, 455] on div "Cancel Create Workspace" at bounding box center [752, 461] width 494 height 28
click at [969, 461] on button "Create Workspace" at bounding box center [944, 461] width 109 height 28
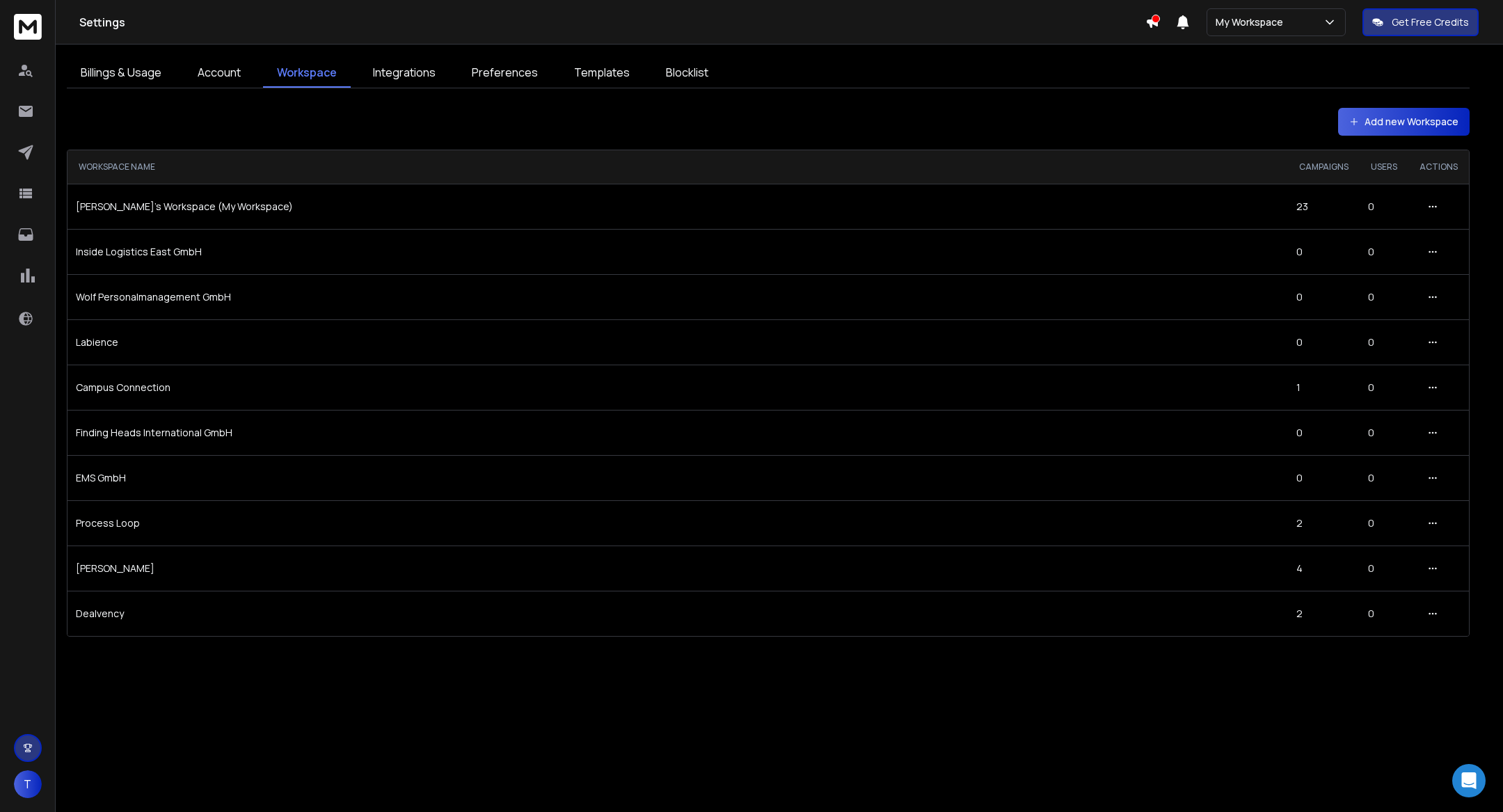
click at [1401, 125] on button "Add new Workspace" at bounding box center [1404, 122] width 132 height 28
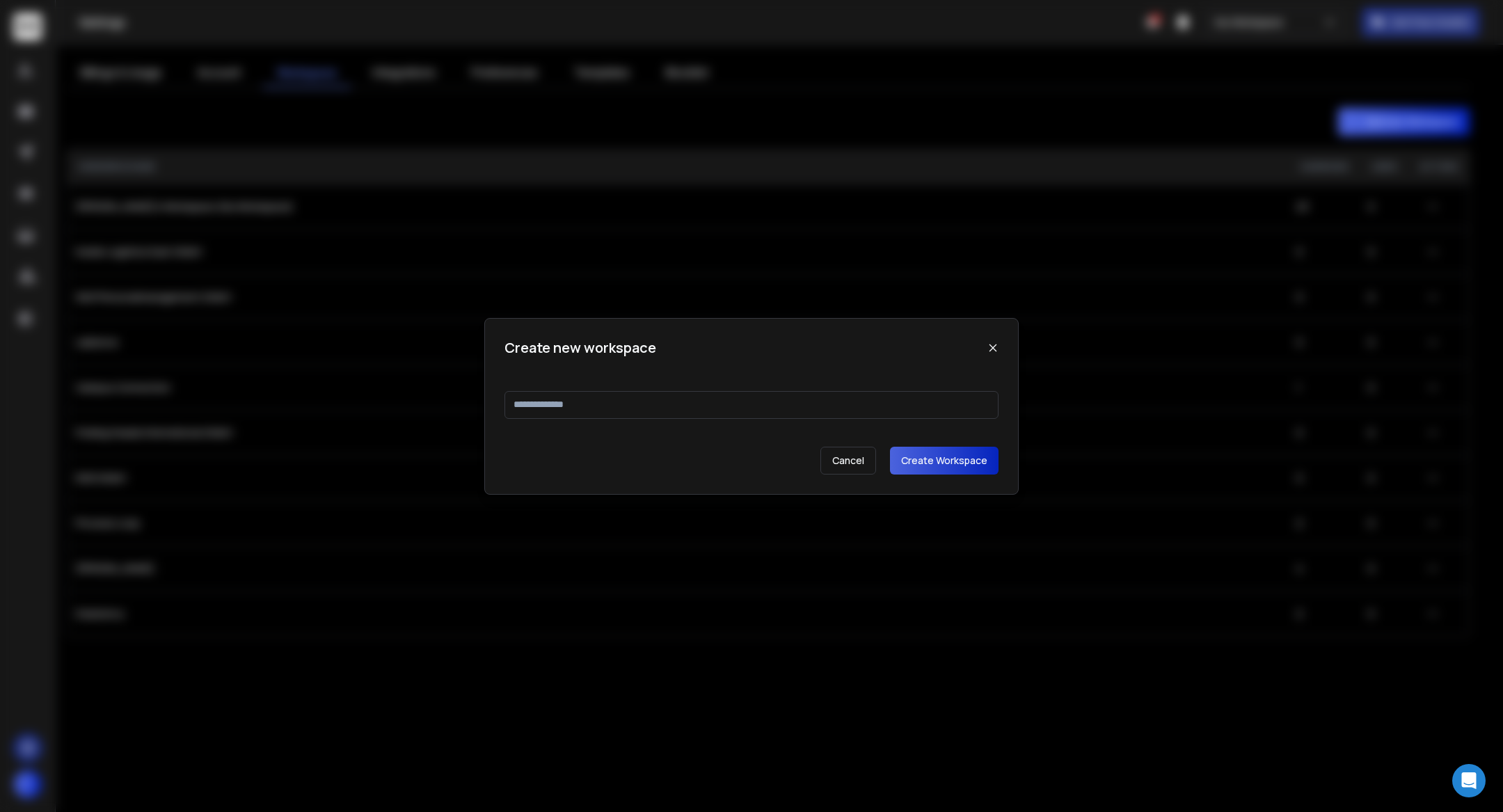
paste input "**********"
click at [672, 410] on input at bounding box center [752, 405] width 494 height 28
type input "**********"
click at [927, 457] on button "Create Workspace" at bounding box center [944, 461] width 109 height 28
